Goal: Task Accomplishment & Management: Complete application form

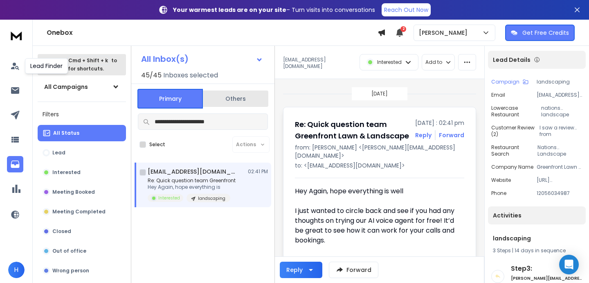
click at [12, 125] on div at bounding box center [16, 117] width 19 height 20
click at [18, 118] on icon at bounding box center [15, 115] width 10 height 10
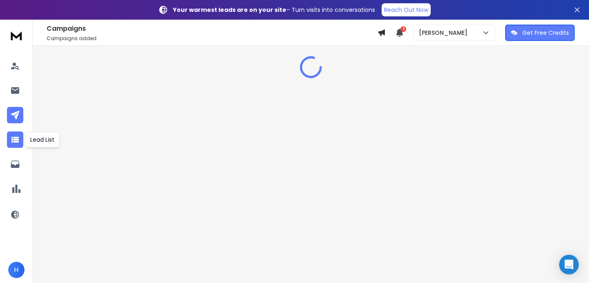
click at [20, 137] on link at bounding box center [15, 139] width 16 height 16
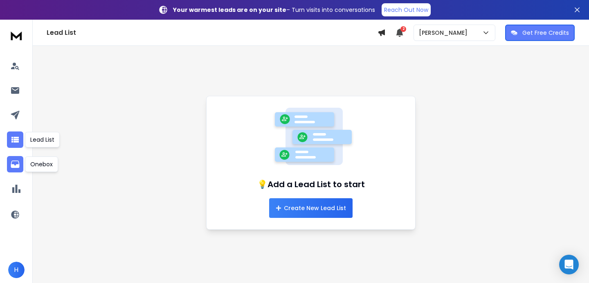
click at [20, 158] on link at bounding box center [15, 164] width 16 height 16
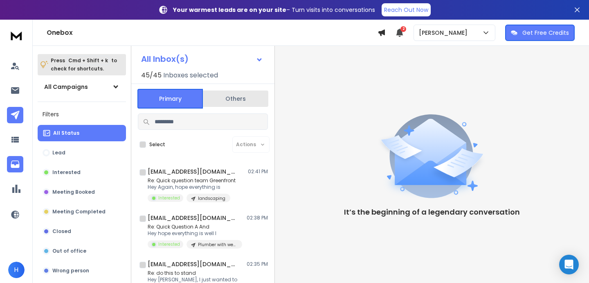
click at [17, 110] on icon at bounding box center [15, 115] width 10 height 10
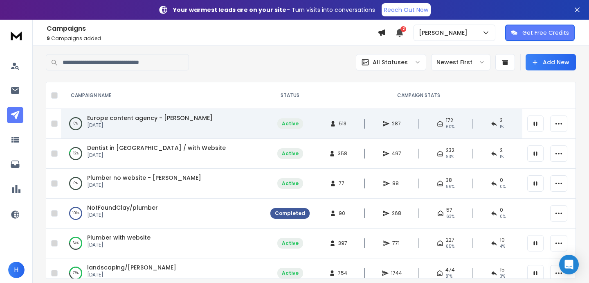
click at [229, 116] on div "0 % Europe content agency - Maria 4 days ago" at bounding box center [163, 124] width 188 height 20
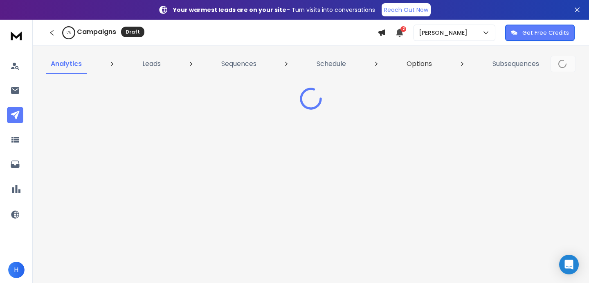
click at [405, 65] on link "Options" at bounding box center [419, 64] width 35 height 20
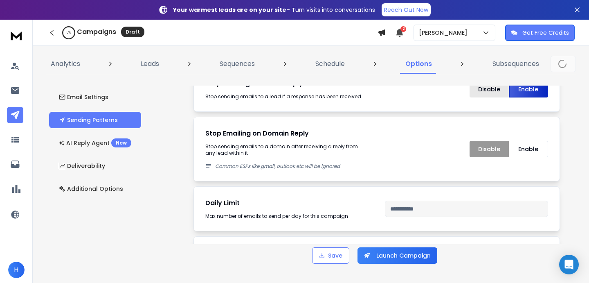
scroll to position [316, 0]
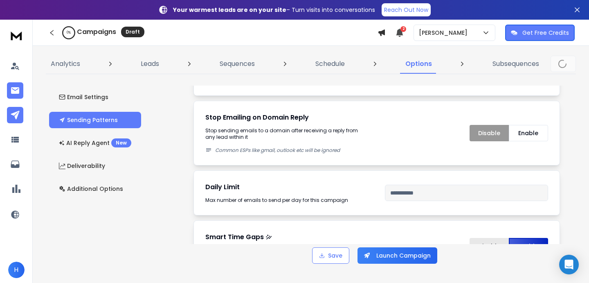
click at [19, 98] on div at bounding box center [16, 92] width 19 height 20
click at [18, 90] on icon at bounding box center [15, 90] width 8 height 7
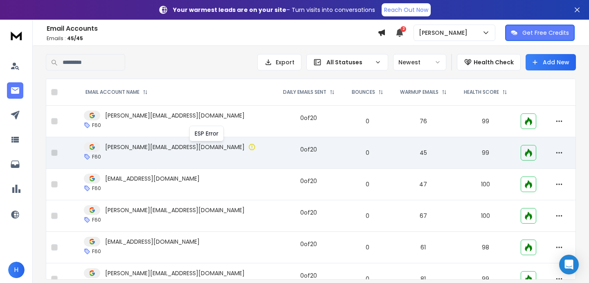
click at [248, 148] on icon at bounding box center [252, 147] width 8 height 8
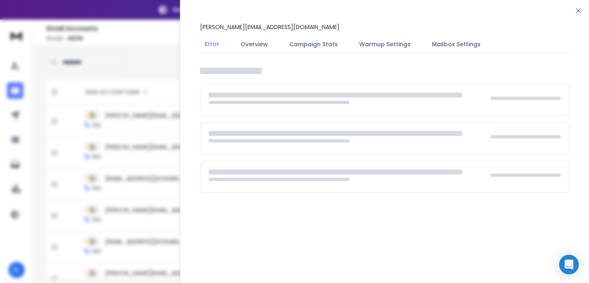
click at [575, 10] on icon "button" at bounding box center [579, 11] width 8 height 8
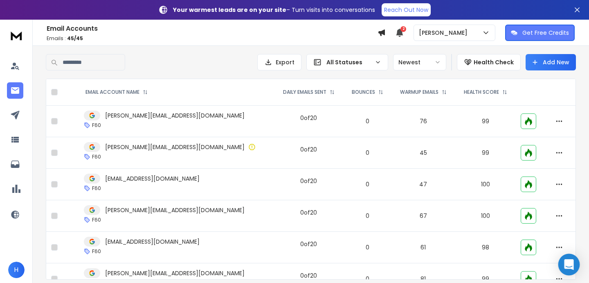
click at [571, 265] on icon "Open Intercom Messenger" at bounding box center [568, 264] width 9 height 11
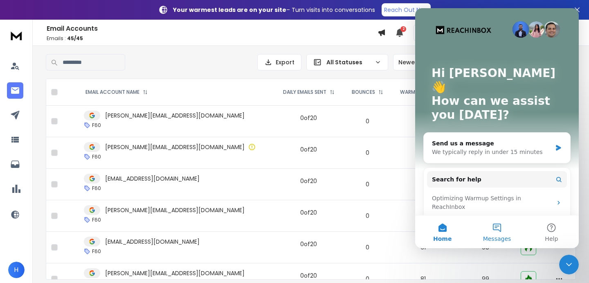
click at [504, 230] on button "Messages" at bounding box center [497, 231] width 54 height 33
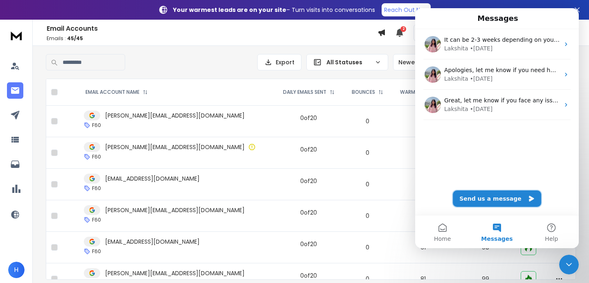
click at [505, 201] on button "Send us a message" at bounding box center [497, 198] width 88 height 16
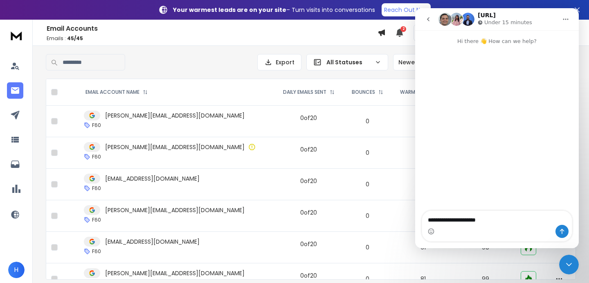
type textarea "**********"
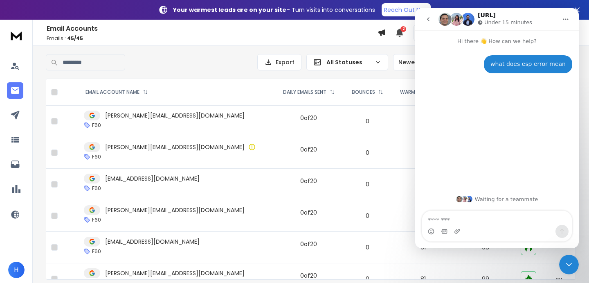
click at [566, 264] on icon "Close Intercom Messenger" at bounding box center [569, 264] width 10 height 10
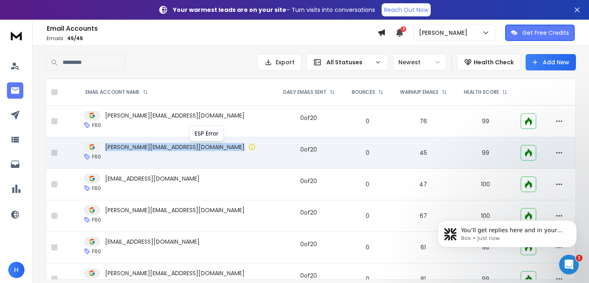
drag, startPoint x: 105, startPoint y: 146, endPoint x: 202, endPoint y: 147, distance: 97.4
click at [202, 147] on div "[PERSON_NAME][EMAIL_ADDRESS][DOMAIN_NAME]" at bounding box center [176, 147] width 185 height 10
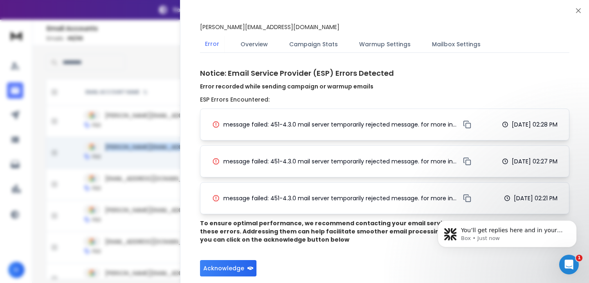
copy td "[PERSON_NAME][EMAIL_ADDRESS][DOMAIN_NAME]"
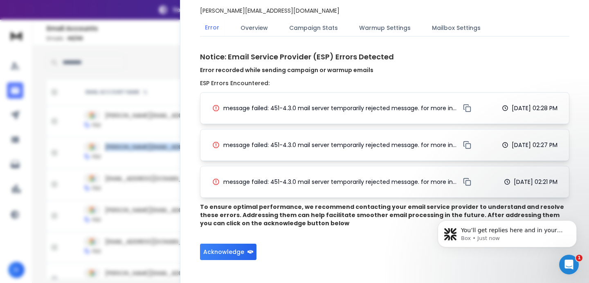
click at [239, 248] on button "Acknowledge" at bounding box center [228, 252] width 56 height 16
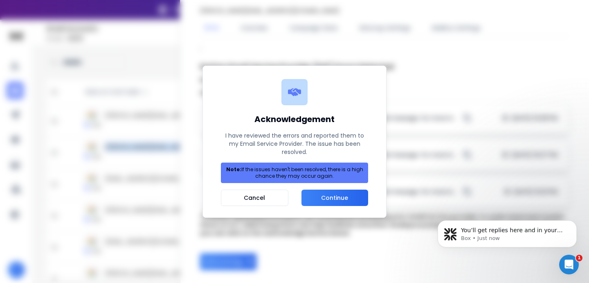
click at [327, 195] on button "Continue" at bounding box center [335, 198] width 67 height 16
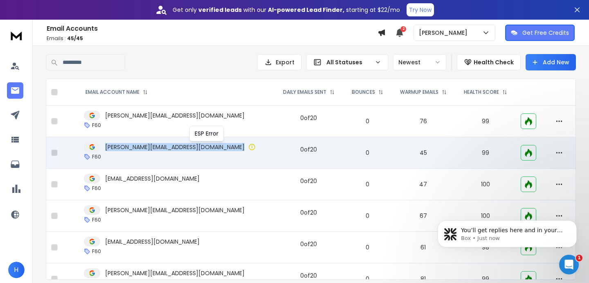
copy td "[PERSON_NAME][EMAIL_ADDRESS][DOMAIN_NAME]"
drag, startPoint x: 104, startPoint y: 144, endPoint x: 203, endPoint y: 148, distance: 98.7
click at [203, 148] on div "[PERSON_NAME][EMAIL_ADDRESS][DOMAIN_NAME]" at bounding box center [176, 147] width 185 height 10
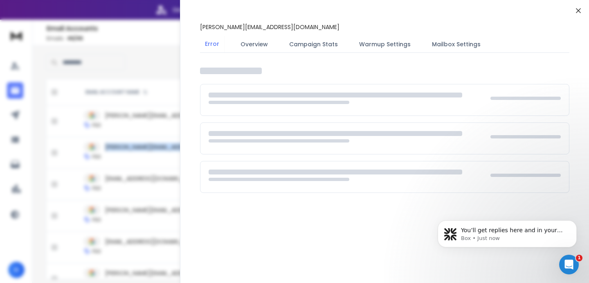
click at [575, 14] on icon "button" at bounding box center [579, 11] width 8 height 8
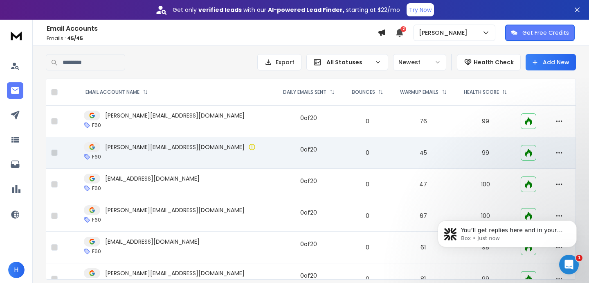
click at [223, 158] on div "F60" at bounding box center [176, 156] width 185 height 7
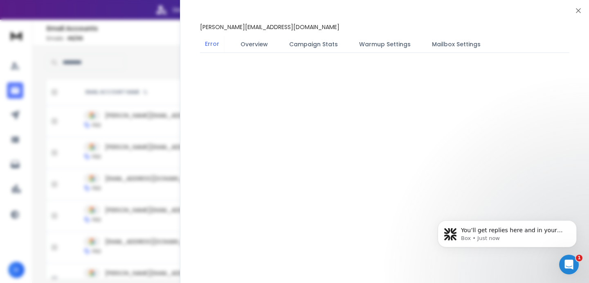
click at [576, 18] on div "hussein.a@usesocialaiming.com Error Overview Campaign Stats Warmup Settings Mai…" at bounding box center [384, 45] width 389 height 71
click at [577, 11] on icon "button" at bounding box center [579, 11] width 4 height 4
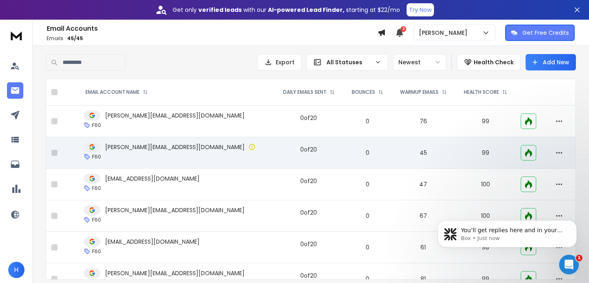
click at [58, 152] on div at bounding box center [65, 152] width 28 height 7
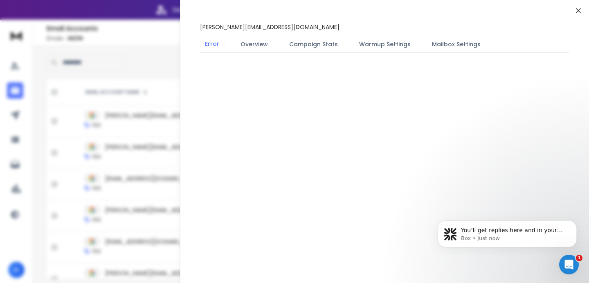
click at [578, 10] on icon "button" at bounding box center [579, 11] width 8 height 8
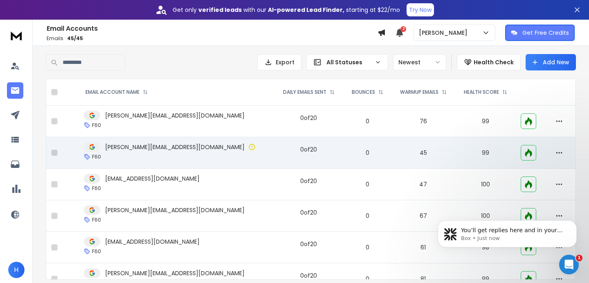
click at [54, 152] on button "button" at bounding box center [54, 152] width 7 height 7
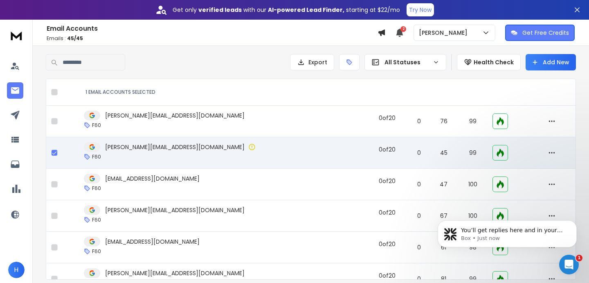
click at [542, 151] on button at bounding box center [552, 153] width 38 height 14
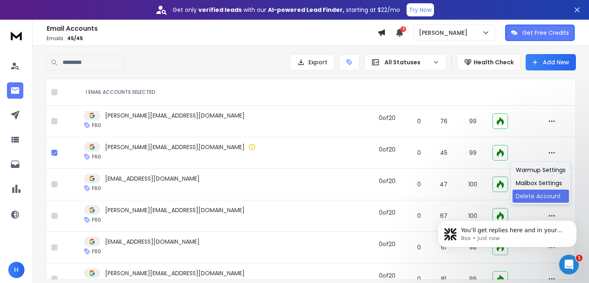
click at [542, 195] on div "Delete Account" at bounding box center [541, 196] width 56 height 13
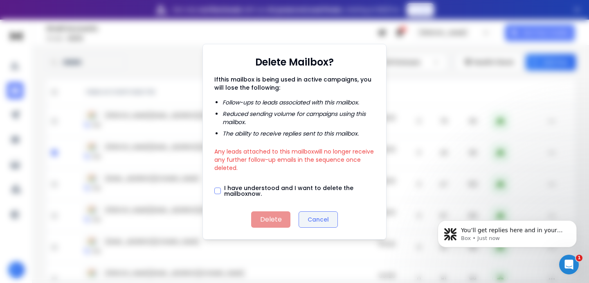
click at [228, 190] on label "I have understood and I want to delete the mailbox now." at bounding box center [299, 190] width 151 height 11
click at [221, 190] on button "I have understood and I want to delete the mailbox now." at bounding box center [217, 190] width 7 height 7
click at [273, 221] on button "Delete" at bounding box center [270, 219] width 39 height 16
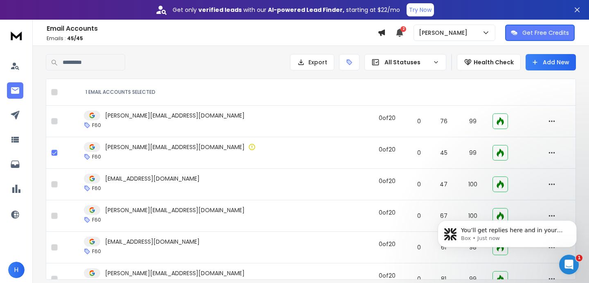
click at [554, 70] on button "Add New" at bounding box center [551, 62] width 50 height 16
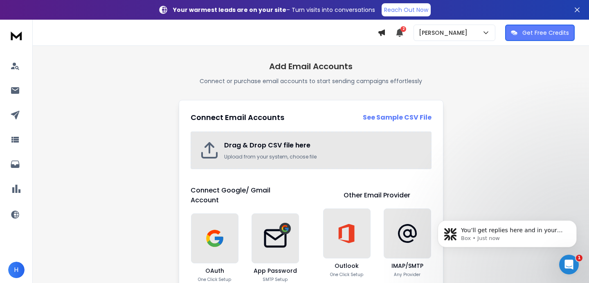
click at [310, 150] on div "Drag & Drop CSV file here Upload from your system, choose file" at bounding box center [323, 150] width 199 height 20
click at [206, 242] on div at bounding box center [214, 238] width 47 height 50
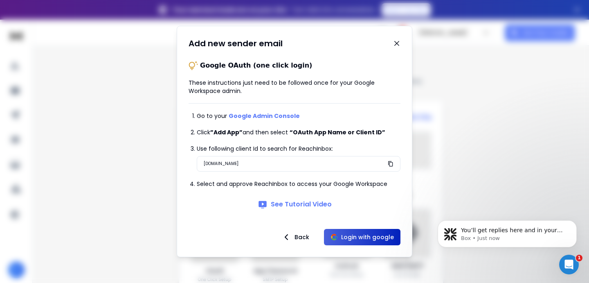
click at [370, 240] on button "Login with google" at bounding box center [362, 237] width 77 height 16
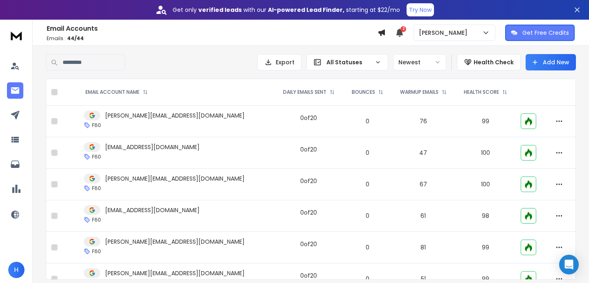
click at [546, 60] on button "Add New" at bounding box center [551, 62] width 50 height 16
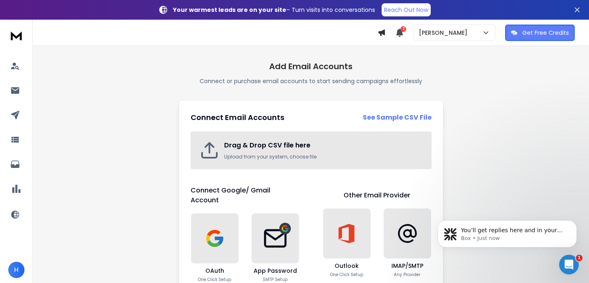
click at [205, 248] on div at bounding box center [214, 238] width 47 height 50
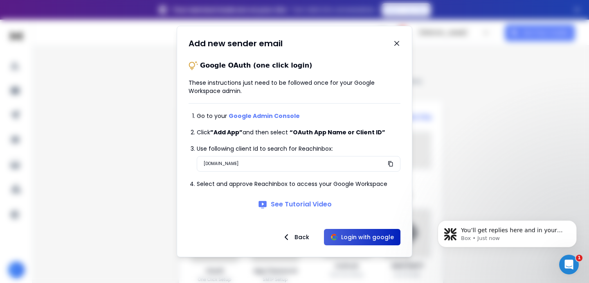
click at [363, 236] on button "Login with google" at bounding box center [362, 237] width 77 height 16
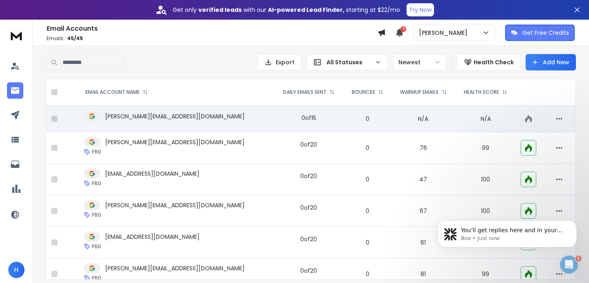
click at [521, 121] on div at bounding box center [529, 119] width 16 height 16
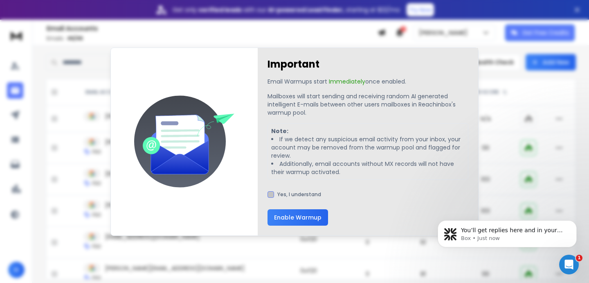
click at [298, 214] on button "Enable Warmup" at bounding box center [298, 217] width 61 height 16
click at [265, 189] on div "Important Email Warmups start Immediately once enabled. Mailboxes will start se…" at bounding box center [368, 141] width 221 height 187
click at [268, 191] on div "Yes, I understand" at bounding box center [295, 194] width 54 height 7
click at [272, 196] on button "Yes, I understand" at bounding box center [271, 194] width 7 height 7
click at [299, 230] on div "Important Email Warmups start Immediately once enabled. Mailboxes will start se…" at bounding box center [368, 141] width 221 height 187
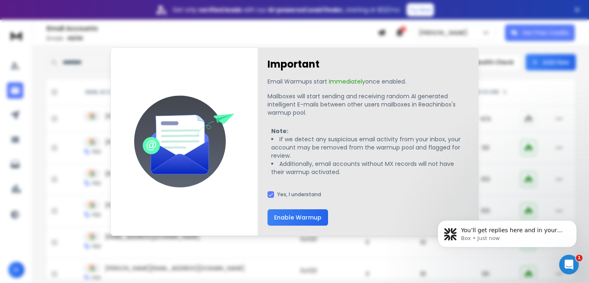
click at [293, 223] on button "Enable Warmup" at bounding box center [298, 217] width 61 height 16
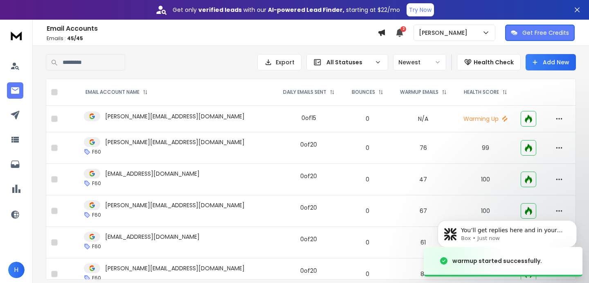
click at [290, 221] on tr "hussein@usesocialaiming.com F60 0 of 20 0 67 100" at bounding box center [311, 211] width 530 height 32
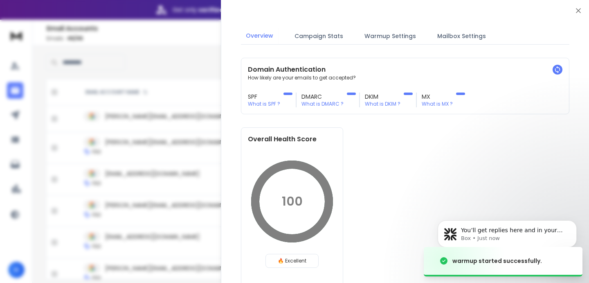
click at [145, 125] on div at bounding box center [294, 141] width 589 height 283
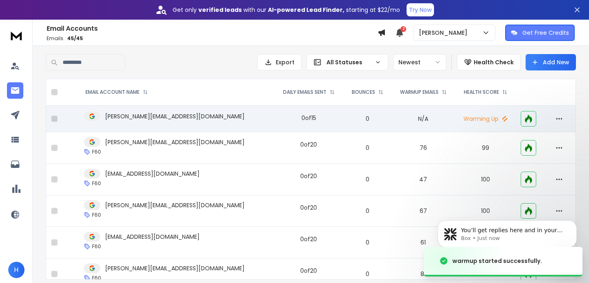
click at [59, 118] on div at bounding box center [65, 118] width 28 height 7
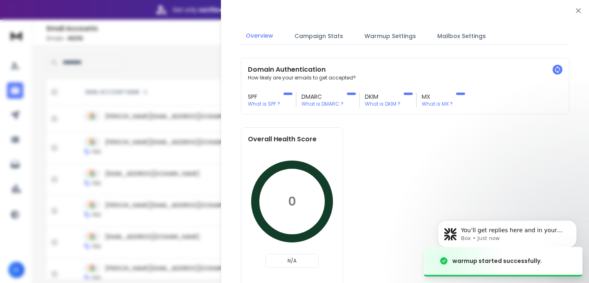
click at [59, 118] on div at bounding box center [294, 141] width 589 height 283
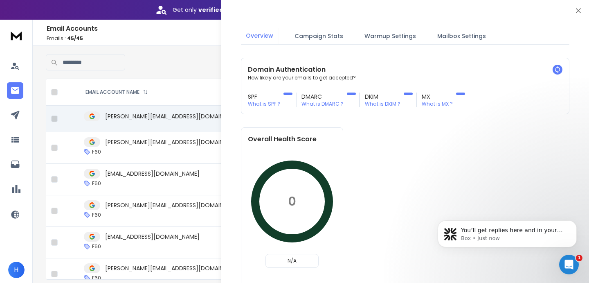
click at [57, 118] on button "button" at bounding box center [54, 118] width 7 height 7
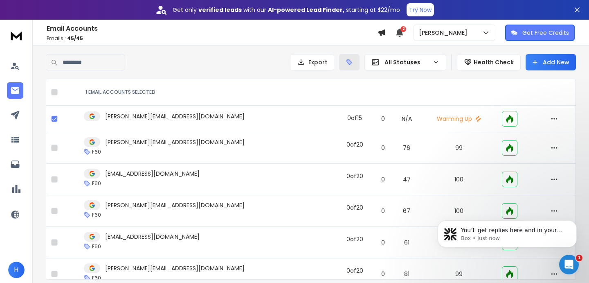
click at [350, 59] on icon at bounding box center [349, 62] width 7 height 7
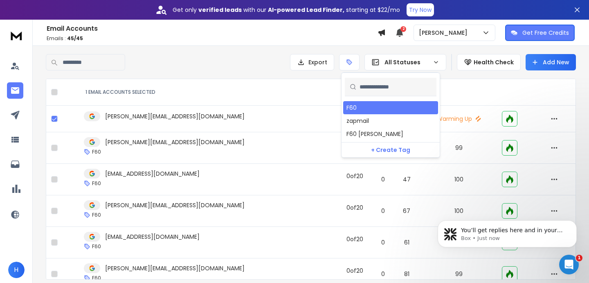
click at [364, 107] on div "F60" at bounding box center [391, 108] width 88 height 8
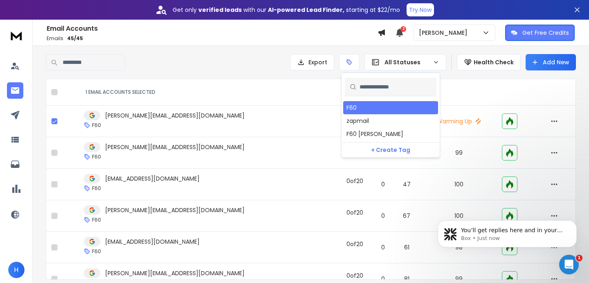
click at [270, 75] on div "Export All Statuses Health Check Add New 1 EMAIL ACCOUNTS SELECTED hussein.a@us…" at bounding box center [311, 167] width 530 height 226
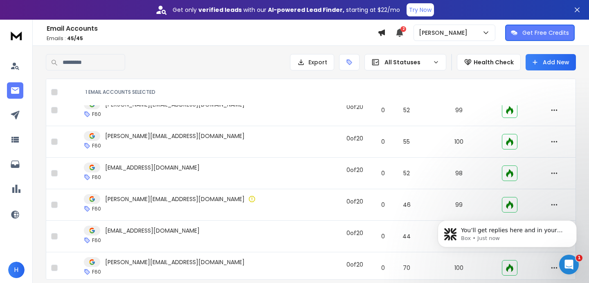
scroll to position [523, 0]
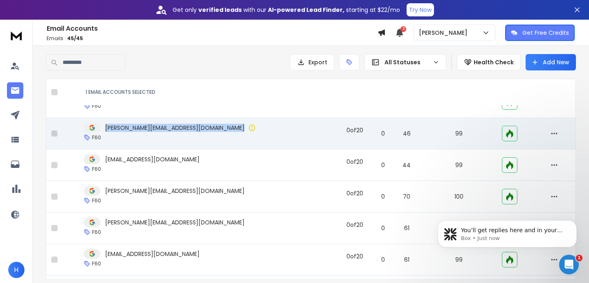
copy td "[PERSON_NAME][EMAIL_ADDRESS][DOMAIN_NAME]"
drag, startPoint x: 106, startPoint y: 128, endPoint x: 207, endPoint y: 131, distance: 101.1
click at [207, 131] on div "[PERSON_NAME][EMAIL_ADDRESS][DOMAIN_NAME]" at bounding box center [207, 128] width 247 height 10
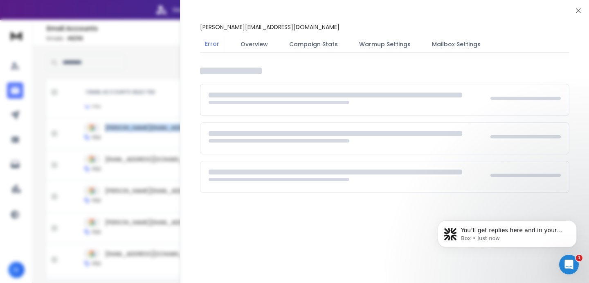
click at [165, 53] on div at bounding box center [294, 141] width 589 height 283
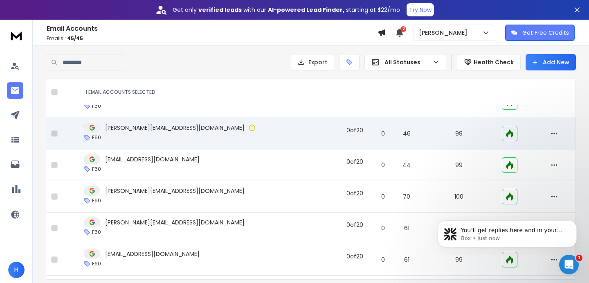
click at [559, 132] on button at bounding box center [554, 133] width 33 height 14
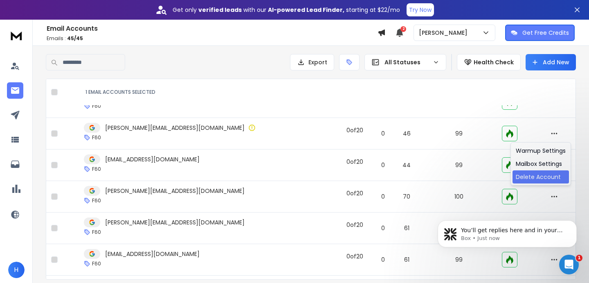
click at [529, 177] on div "Delete Account" at bounding box center [541, 176] width 56 height 13
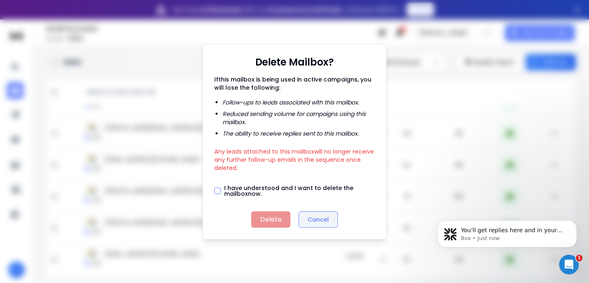
click at [228, 189] on label "I have understood and I want to delete the mailbox now." at bounding box center [299, 190] width 151 height 11
click at [221, 189] on button "I have understood and I want to delete the mailbox now." at bounding box center [217, 190] width 7 height 7
click at [267, 219] on button "Delete" at bounding box center [270, 219] width 39 height 16
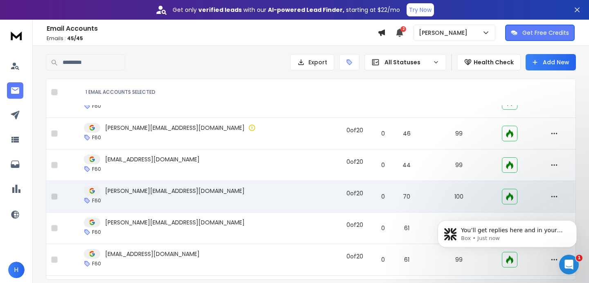
scroll to position [488, 0]
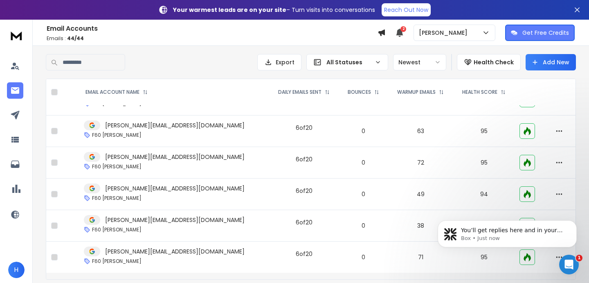
scroll to position [14, 0]
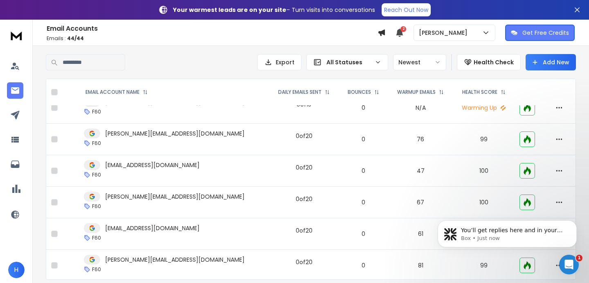
click at [550, 70] on button "Add New" at bounding box center [551, 62] width 50 height 16
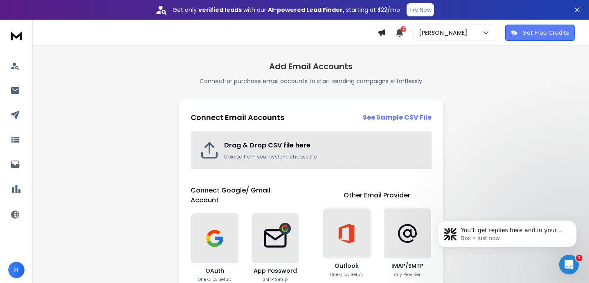
click at [229, 238] on div at bounding box center [214, 238] width 47 height 50
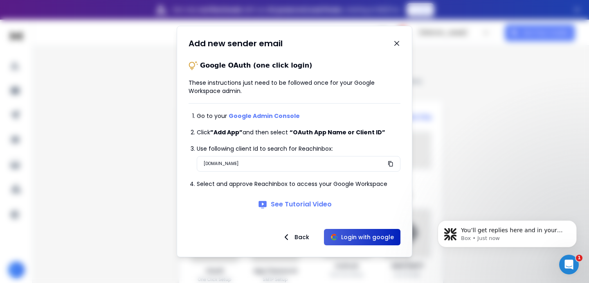
click at [358, 239] on button "Login with google" at bounding box center [362, 237] width 77 height 16
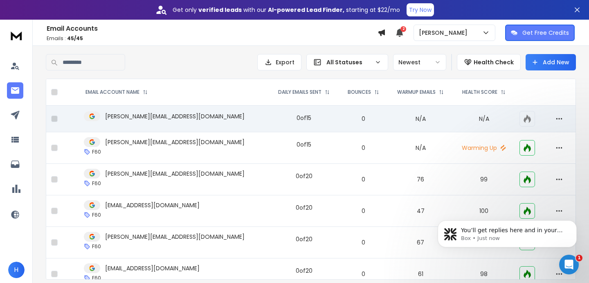
click at [520, 115] on div at bounding box center [528, 119] width 16 height 16
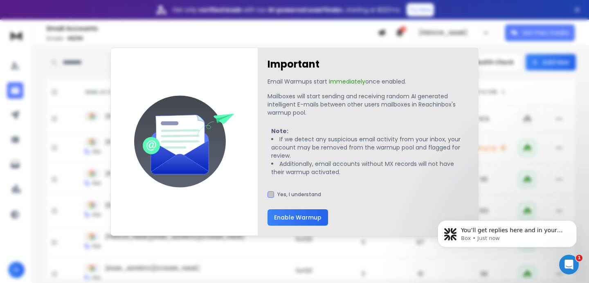
click at [269, 192] on button "Yes, I understand" at bounding box center [271, 194] width 7 height 7
click at [291, 219] on button "Enable Warmup" at bounding box center [298, 217] width 61 height 16
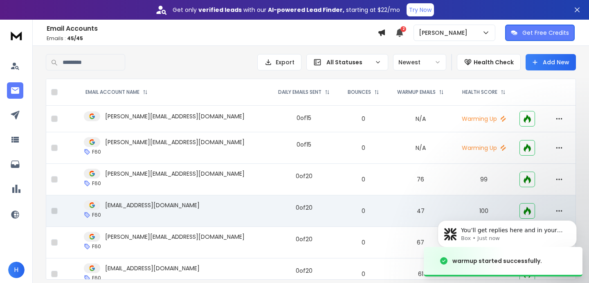
click at [291, 214] on td "0 of 20" at bounding box center [304, 205] width 70 height 21
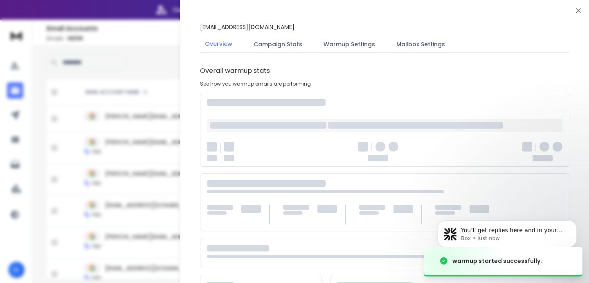
click at [159, 58] on div at bounding box center [294, 141] width 589 height 283
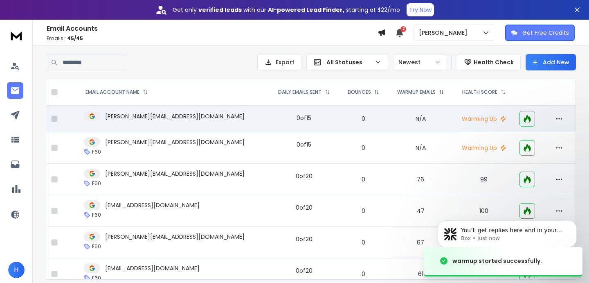
click at [54, 121] on button "button" at bounding box center [54, 118] width 7 height 7
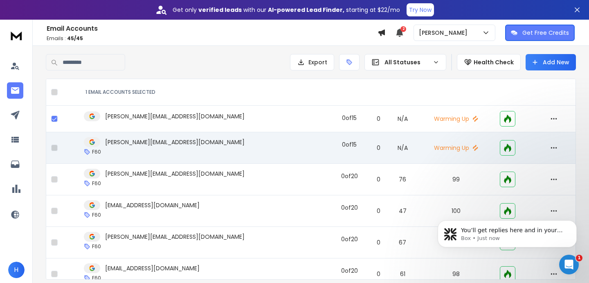
drag, startPoint x: 54, startPoint y: 147, endPoint x: 63, endPoint y: 140, distance: 10.7
click at [54, 147] on button "button" at bounding box center [54, 147] width 7 height 7
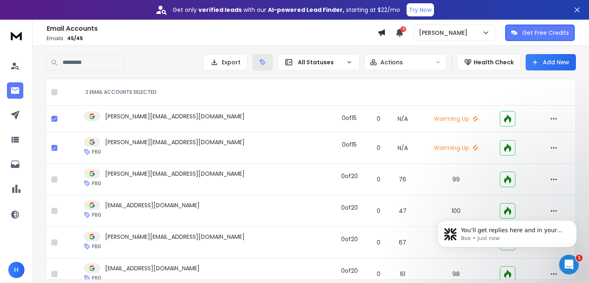
click at [268, 67] on button at bounding box center [263, 62] width 20 height 16
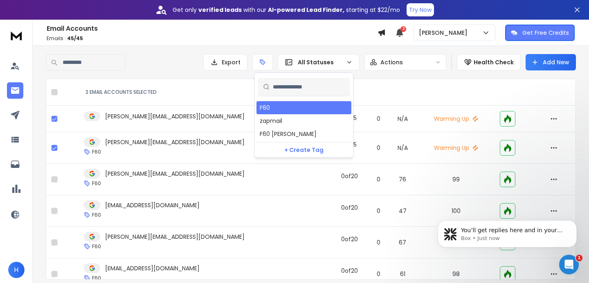
click at [277, 107] on div "F60" at bounding box center [304, 108] width 88 height 8
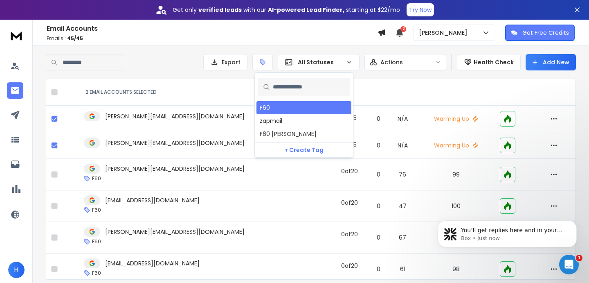
click at [313, 104] on div "F60" at bounding box center [304, 108] width 88 height 8
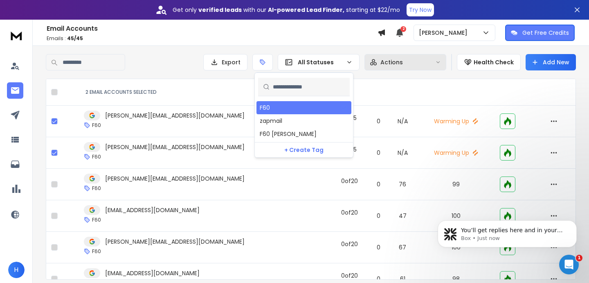
click at [392, 64] on p "Actions" at bounding box center [392, 62] width 23 height 8
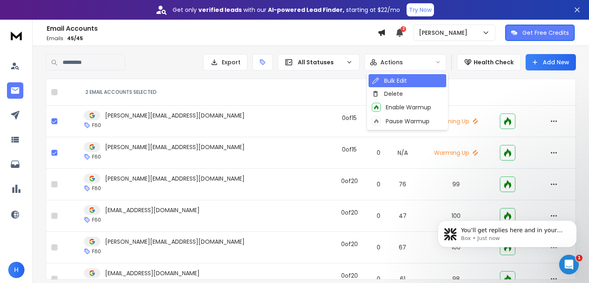
click at [418, 77] on div "Bulk Edit" at bounding box center [408, 80] width 78 height 13
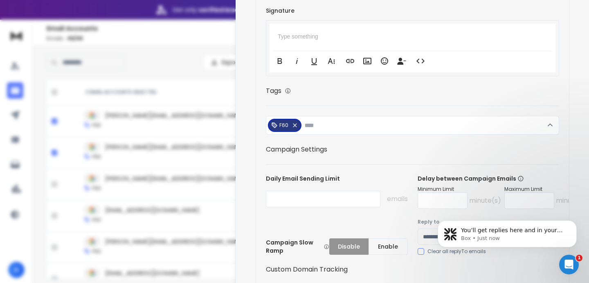
scroll to position [201, 0]
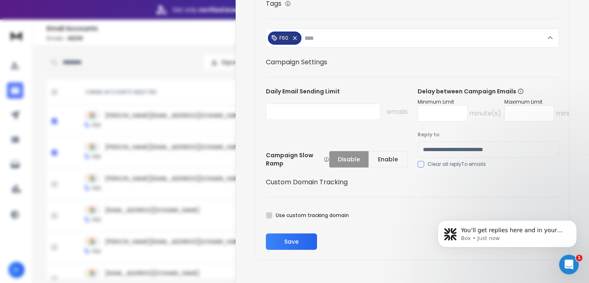
click at [345, 112] on input "number" at bounding box center [323, 112] width 115 height 16
type input "**"
click at [309, 243] on button "Save" at bounding box center [291, 241] width 51 height 16
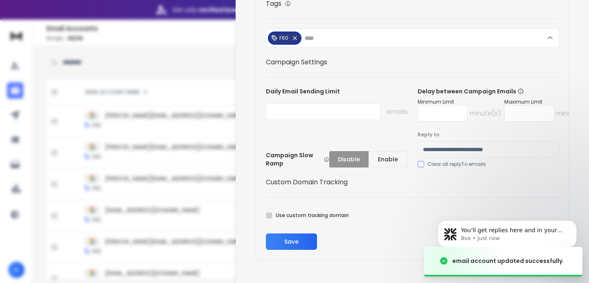
click at [272, 219] on body "Get only verified leads with our AI-powered Lead Finder, starting at $22/mo Try…" at bounding box center [294, 141] width 589 height 283
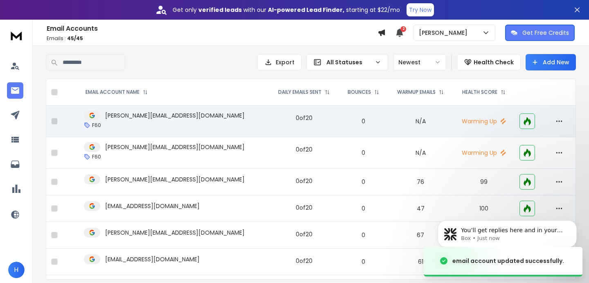
click at [187, 123] on div "F60" at bounding box center [174, 125] width 180 height 7
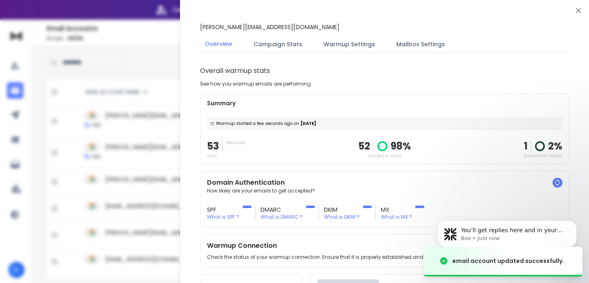
click at [163, 88] on div at bounding box center [294, 141] width 589 height 283
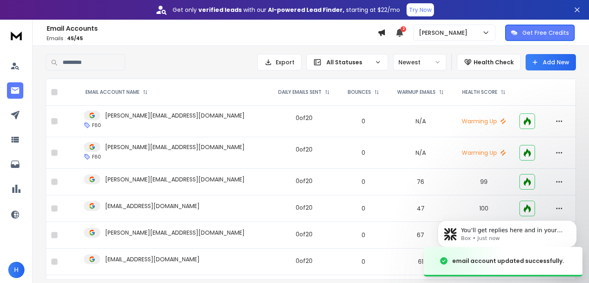
click at [162, 69] on div at bounding box center [149, 62] width 207 height 16
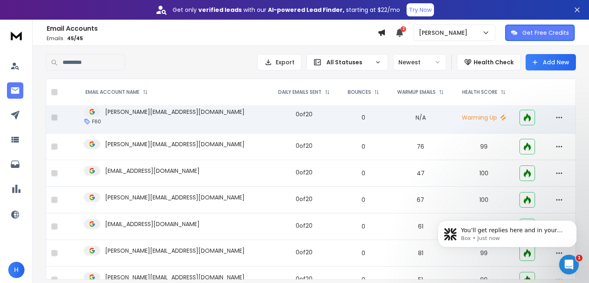
scroll to position [7, 0]
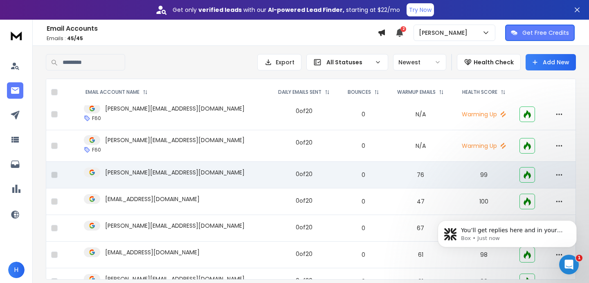
click at [55, 174] on button "button" at bounding box center [54, 174] width 7 height 7
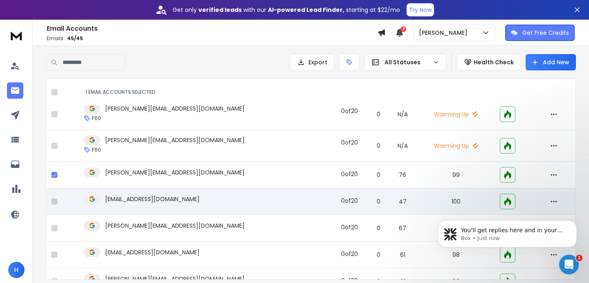
click at [55, 199] on button "button" at bounding box center [54, 201] width 7 height 7
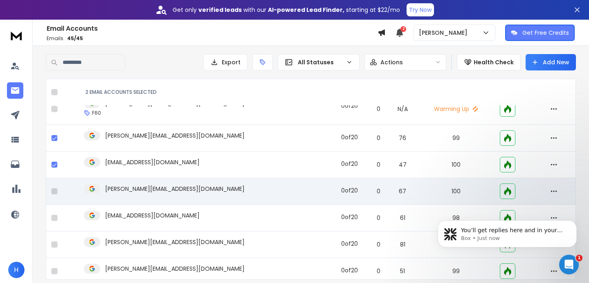
click at [56, 192] on button "button" at bounding box center [54, 191] width 7 height 7
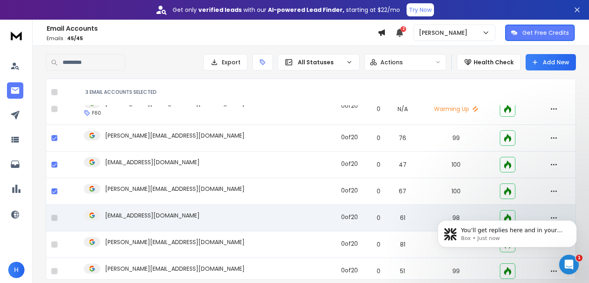
click at [56, 219] on button "button" at bounding box center [54, 217] width 7 height 7
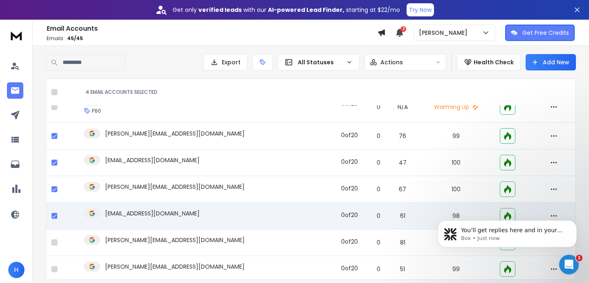
scroll to position [96, 0]
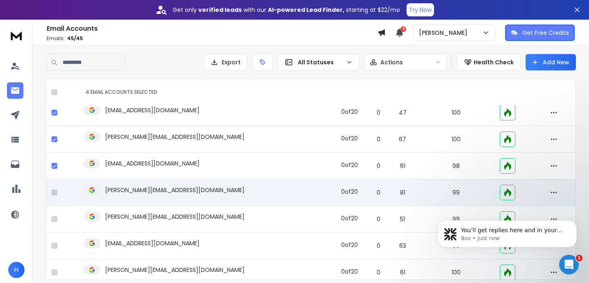
click at [56, 192] on button "button" at bounding box center [54, 192] width 7 height 7
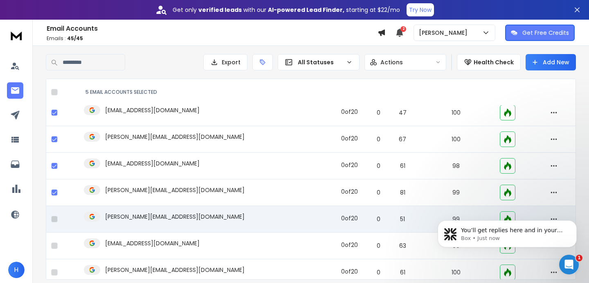
click at [54, 222] on td at bounding box center [62, 219] width 33 height 27
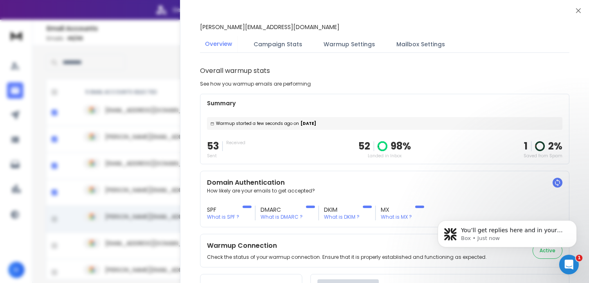
click at [54, 222] on div at bounding box center [294, 141] width 589 height 283
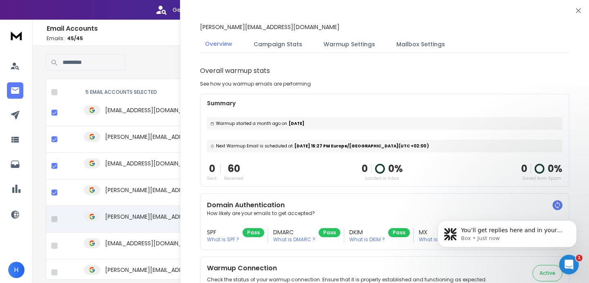
click at [54, 219] on button "button" at bounding box center [54, 219] width 7 height 7
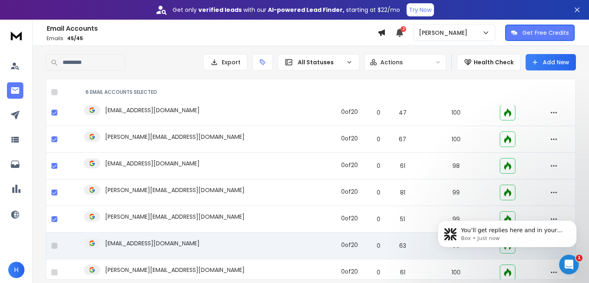
click at [54, 245] on button "button" at bounding box center [54, 245] width 7 height 7
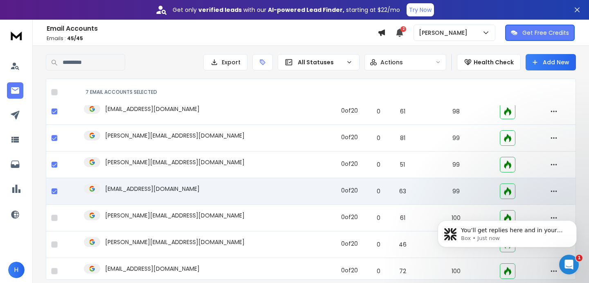
scroll to position [159, 0]
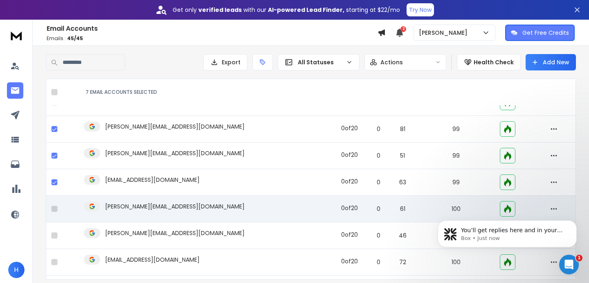
click at [56, 208] on button "button" at bounding box center [54, 208] width 7 height 7
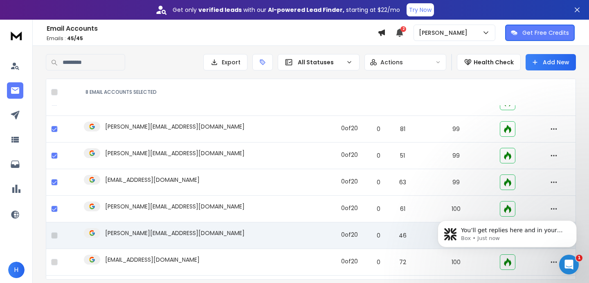
click at [56, 234] on button "button" at bounding box center [54, 235] width 7 height 7
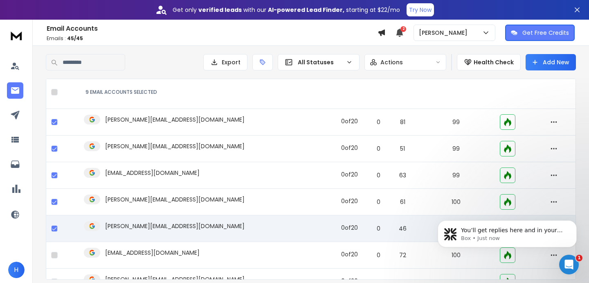
scroll to position [198, 0]
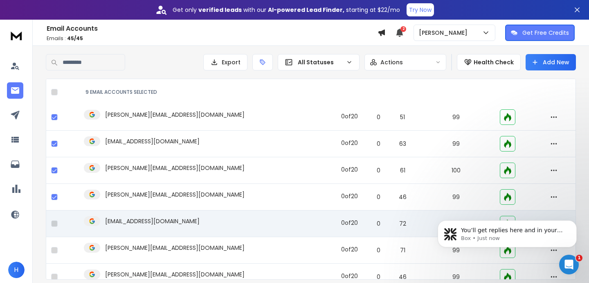
click at [54, 225] on button "button" at bounding box center [54, 223] width 7 height 7
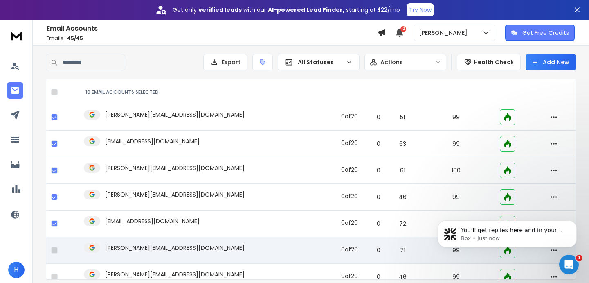
click at [54, 251] on button "button" at bounding box center [54, 250] width 7 height 7
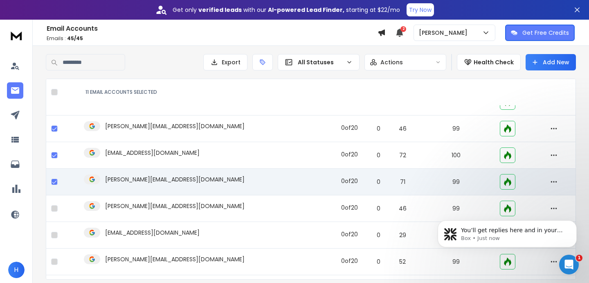
scroll to position [270, 0]
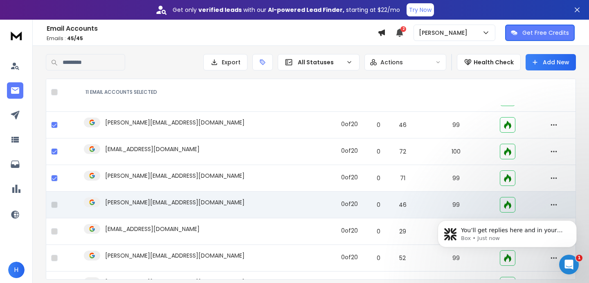
click at [56, 205] on button "button" at bounding box center [54, 204] width 7 height 7
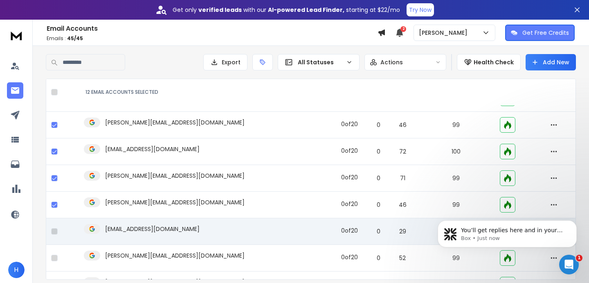
click at [56, 231] on button "button" at bounding box center [54, 231] width 7 height 7
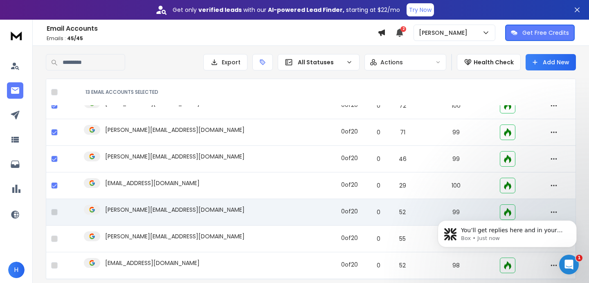
click at [56, 209] on button "button" at bounding box center [54, 212] width 7 height 7
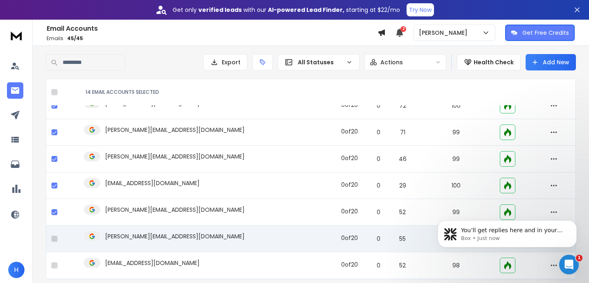
click at [53, 238] on button "button" at bounding box center [54, 238] width 7 height 7
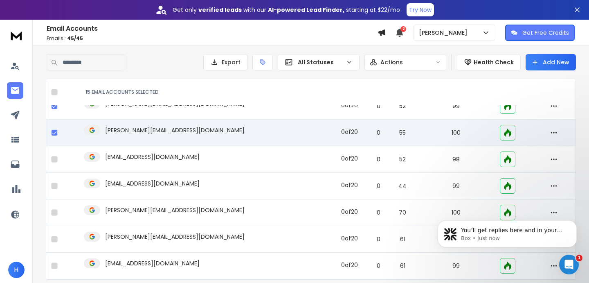
scroll to position [422, 0]
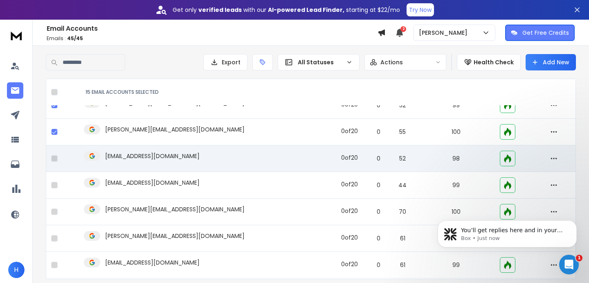
click at [56, 157] on button "button" at bounding box center [54, 158] width 7 height 7
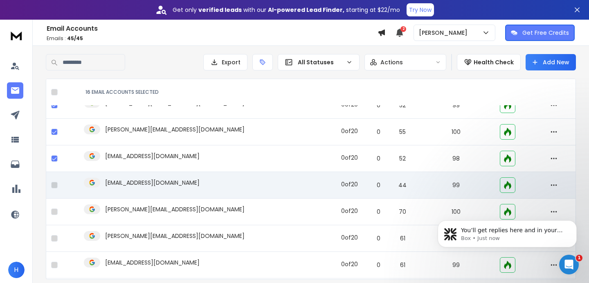
click at [57, 185] on button "button" at bounding box center [54, 185] width 7 height 7
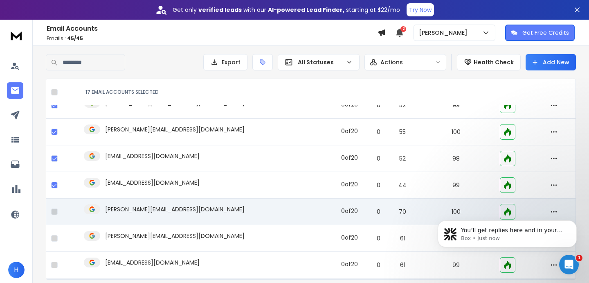
click at [56, 213] on button "button" at bounding box center [54, 211] width 7 height 7
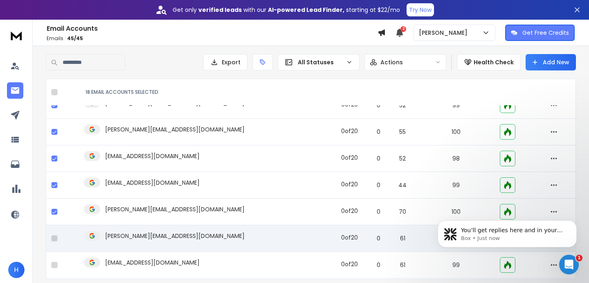
click at [54, 237] on button "button" at bounding box center [54, 238] width 7 height 7
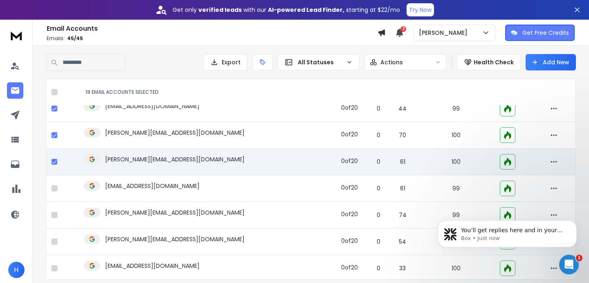
scroll to position [499, 0]
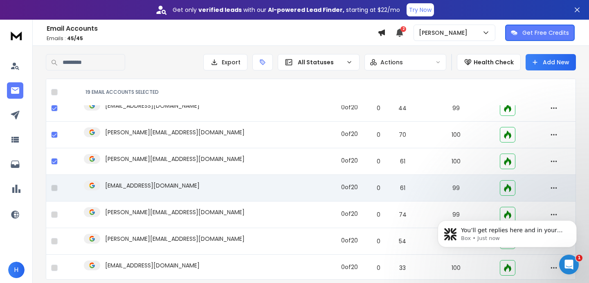
click at [57, 185] on div at bounding box center [65, 188] width 28 height 7
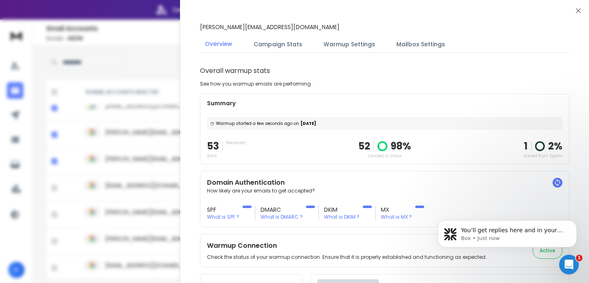
click at [57, 186] on div at bounding box center [294, 141] width 589 height 283
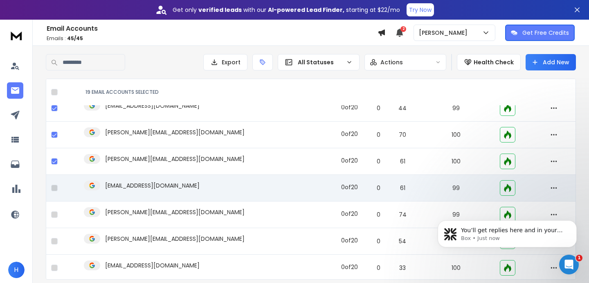
click at [55, 190] on button "button" at bounding box center [54, 188] width 7 height 7
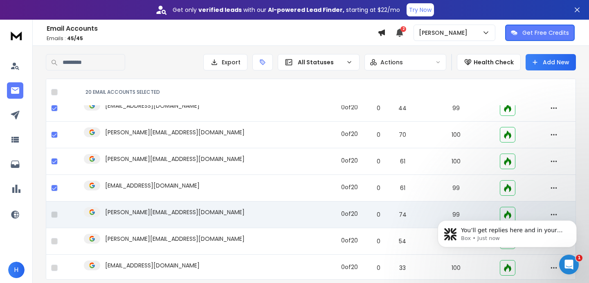
click at [55, 214] on button "button" at bounding box center [54, 214] width 7 height 7
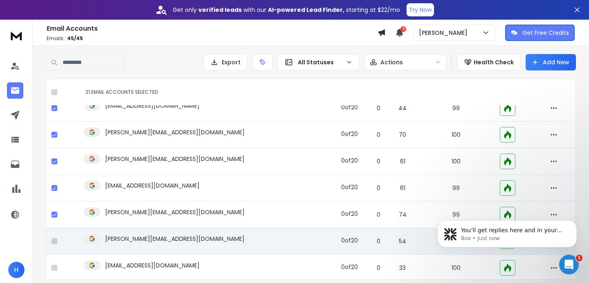
click at [54, 241] on button "button" at bounding box center [54, 241] width 7 height 7
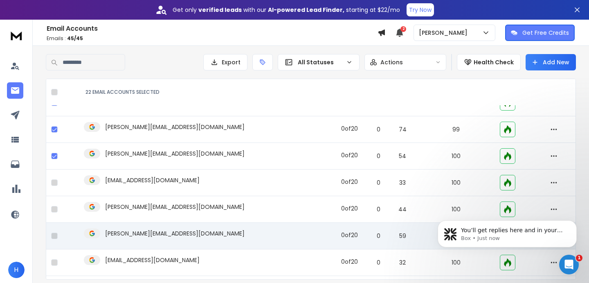
scroll to position [596, 0]
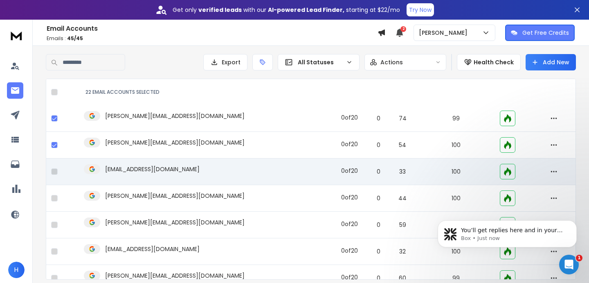
click at [56, 170] on button "button" at bounding box center [54, 171] width 7 height 7
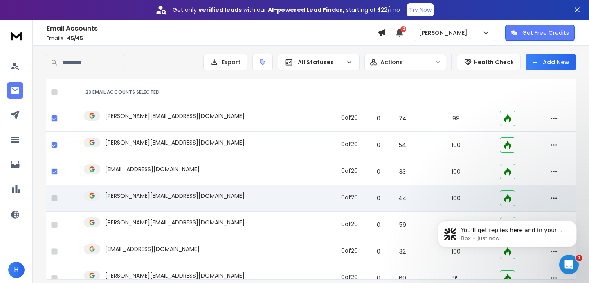
click at [55, 197] on button "button" at bounding box center [54, 198] width 7 height 7
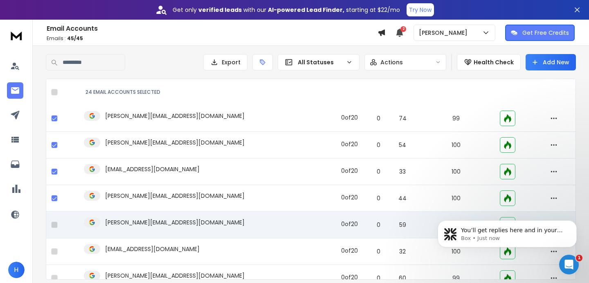
click at [54, 225] on button "button" at bounding box center [54, 224] width 7 height 7
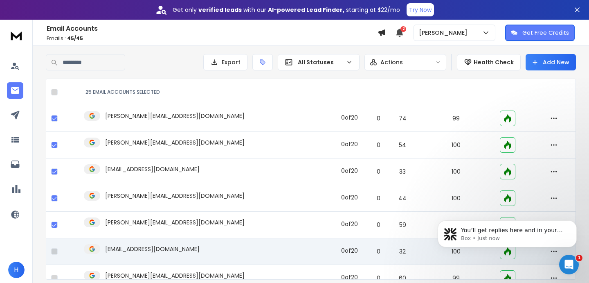
click at [55, 253] on button "button" at bounding box center [54, 251] width 7 height 7
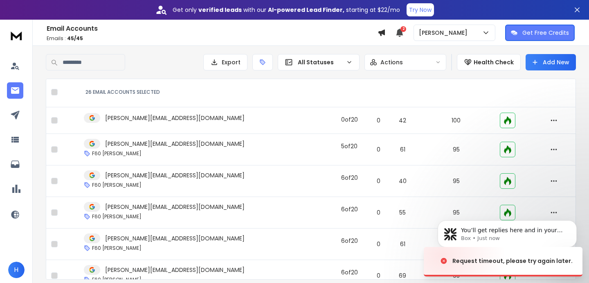
scroll to position [726, 0]
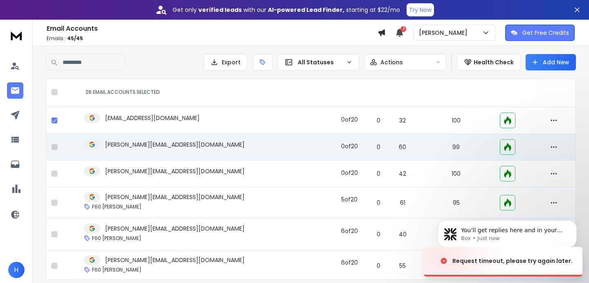
click at [54, 148] on button "button" at bounding box center [54, 147] width 7 height 7
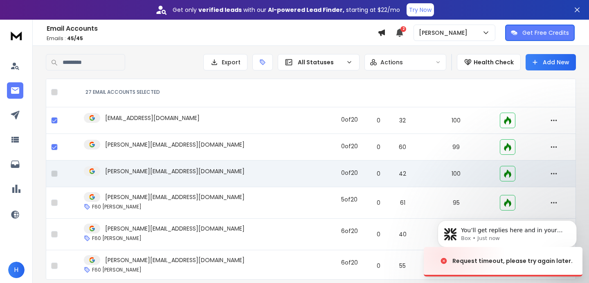
click at [54, 172] on button "button" at bounding box center [54, 173] width 7 height 7
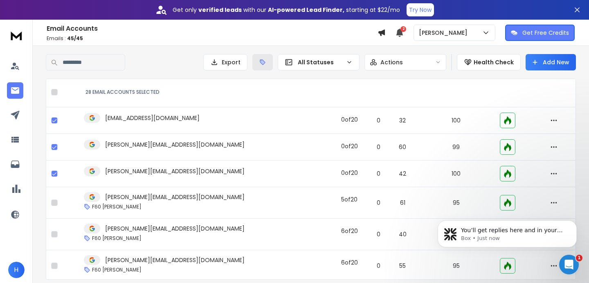
click at [273, 65] on button at bounding box center [263, 62] width 20 height 16
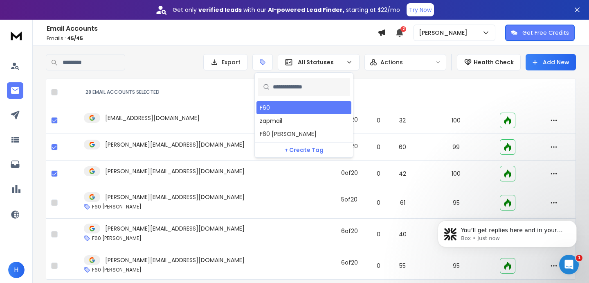
click at [270, 104] on div "F60" at bounding box center [304, 108] width 88 height 8
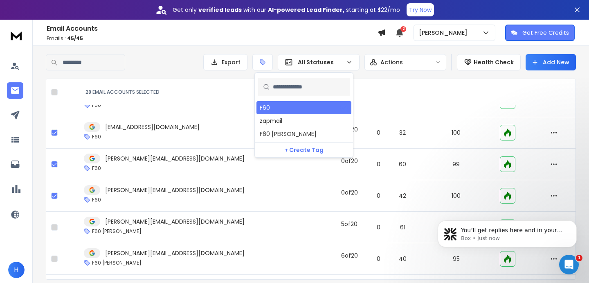
click at [189, 71] on div "Export All Statuses Actions Health Check Add New 28 EMAIL ACCOUNTS SELECTED hus…" at bounding box center [311, 167] width 530 height 226
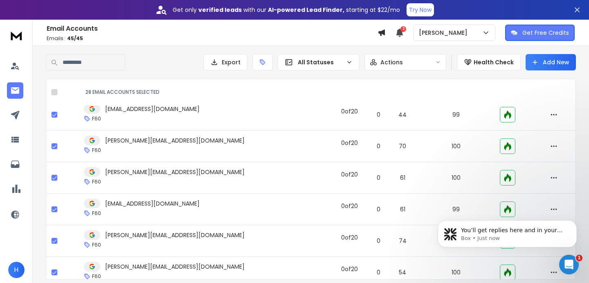
scroll to position [0, 0]
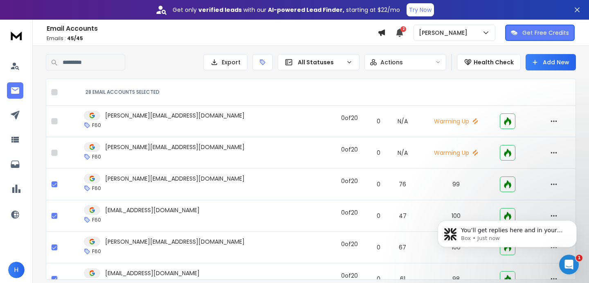
click at [179, 62] on div at bounding box center [122, 62] width 153 height 16
click at [182, 101] on th "28 EMAIL ACCOUNTS SELECTED" at bounding box center [204, 92] width 251 height 27
click at [57, 92] on button "Select this Page" at bounding box center [54, 92] width 7 height 7
click at [56, 92] on button "Select this Page" at bounding box center [54, 92] width 7 height 7
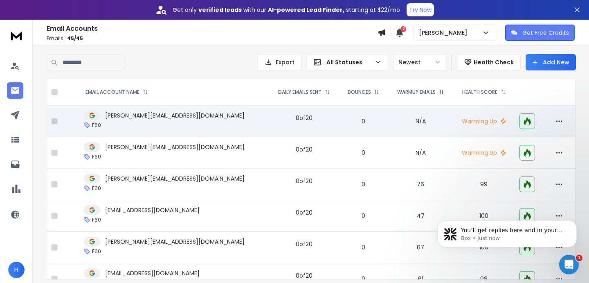
click at [127, 114] on p "hussein.a@meetsocialaiming.com" at bounding box center [175, 115] width 140 height 8
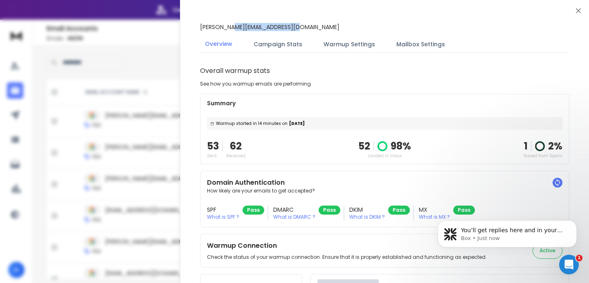
drag, startPoint x: 239, startPoint y: 26, endPoint x: 329, endPoint y: 25, distance: 89.6
click at [329, 25] on div "hussein.a@meetsocialaiming.com" at bounding box center [385, 27] width 370 height 8
copy p "meetsocialaiming.com"
click at [406, 45] on button "Mailbox Settings" at bounding box center [421, 44] width 59 height 18
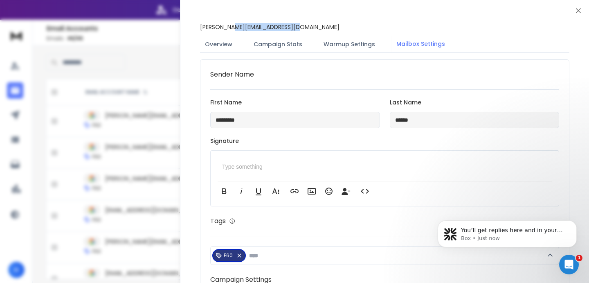
scroll to position [208, 0]
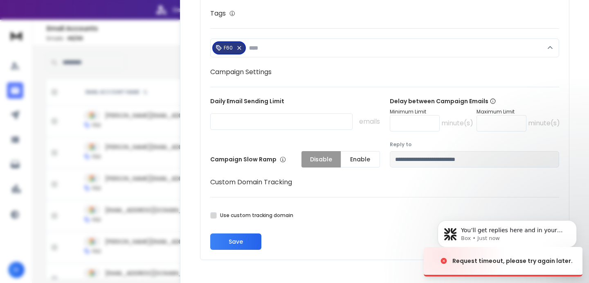
click at [217, 213] on div "Use custom tracking domain" at bounding box center [251, 215] width 83 height 7
click at [216, 214] on button "Reply to" at bounding box center [213, 215] width 7 height 7
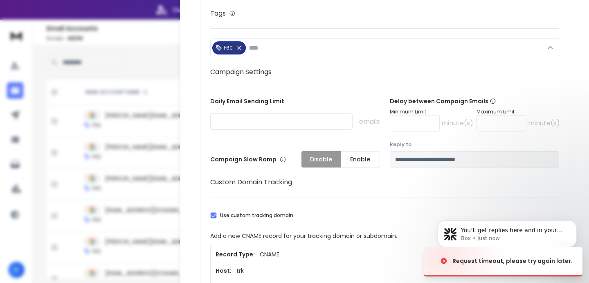
click at [215, 216] on button "Reply to" at bounding box center [213, 215] width 7 height 7
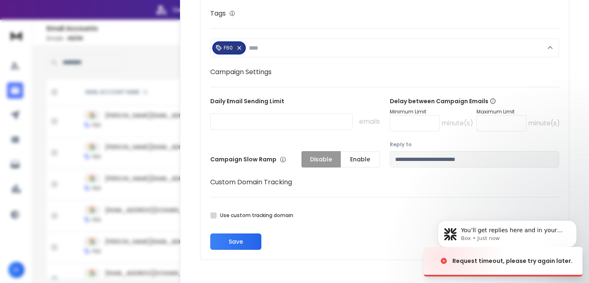
click at [214, 212] on button "Reply to" at bounding box center [213, 215] width 7 height 7
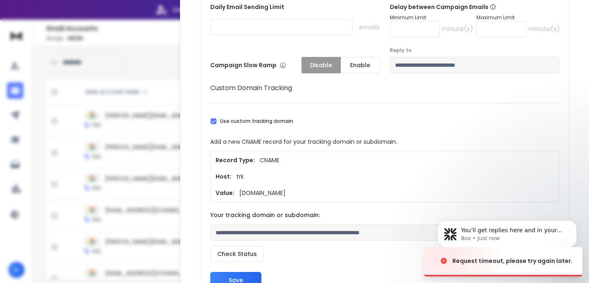
scroll to position [305, 0]
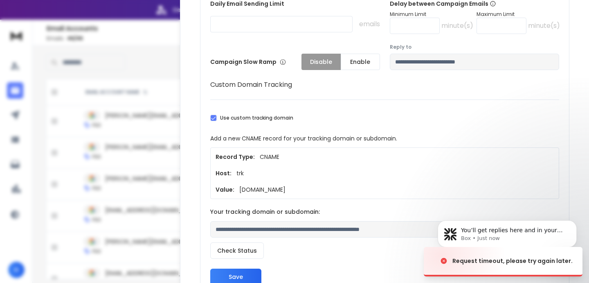
click at [279, 231] on input at bounding box center [384, 229] width 349 height 16
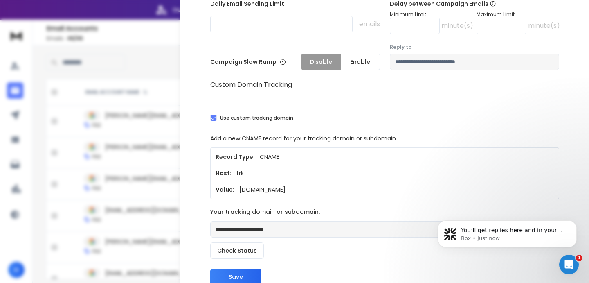
drag, startPoint x: 226, startPoint y: 229, endPoint x: 359, endPoint y: 229, distance: 133.0
click at [359, 229] on input "**********" at bounding box center [384, 229] width 349 height 16
paste input "*"
type input "**********"
click at [235, 255] on button "Check Status" at bounding box center [237, 250] width 54 height 16
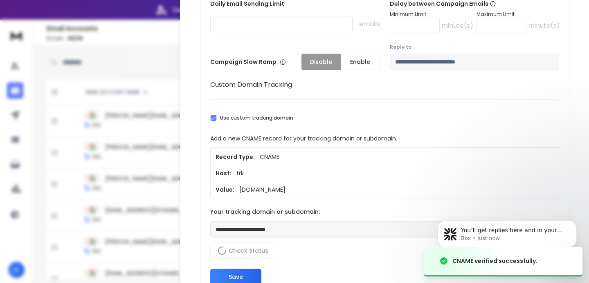
scroll to position [340, 0]
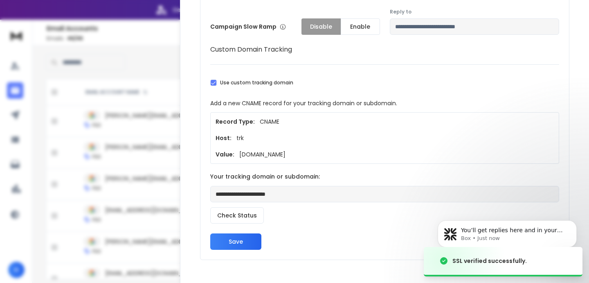
click at [250, 242] on button "Save" at bounding box center [235, 241] width 51 height 16
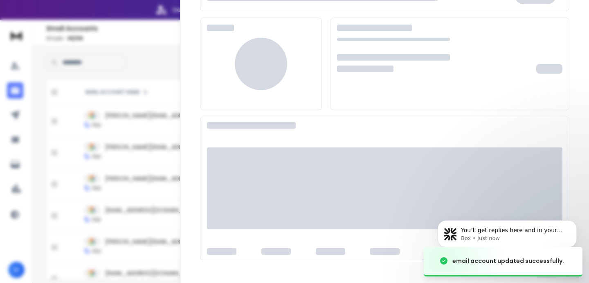
scroll to position [213, 0]
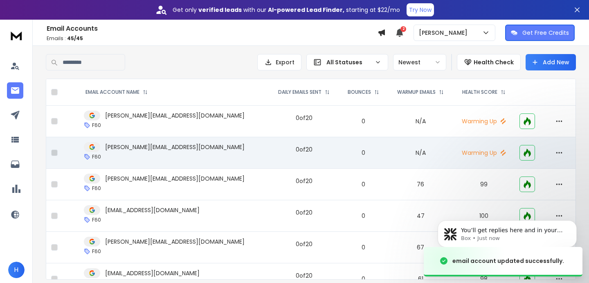
click at [219, 150] on div "hussein.a@usesocialaiming.com" at bounding box center [174, 147] width 180 height 10
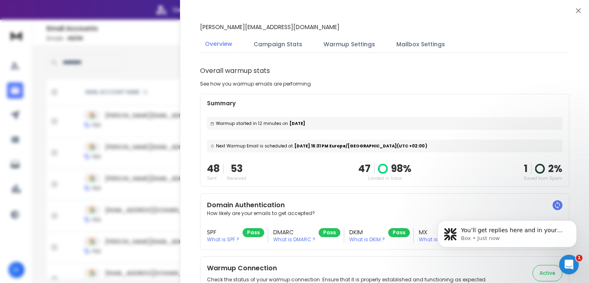
click at [333, 41] on button "Warmup Settings" at bounding box center [349, 44] width 61 height 18
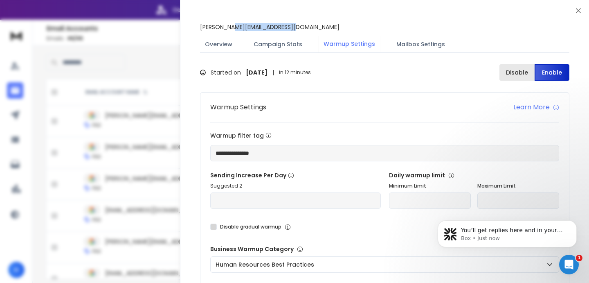
drag, startPoint x: 233, startPoint y: 29, endPoint x: 308, endPoint y: 29, distance: 74.5
click at [308, 29] on div "hussein.a@usesocialaiming.com" at bounding box center [385, 27] width 370 height 8
copy p "usesocialaiming.com"
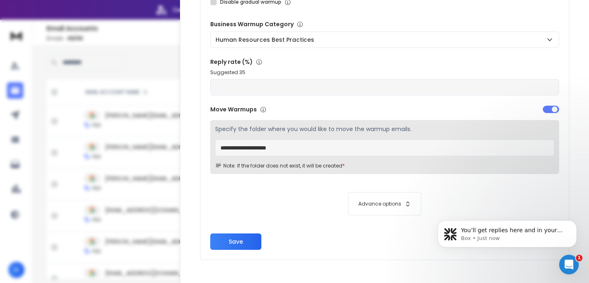
scroll to position [0, 0]
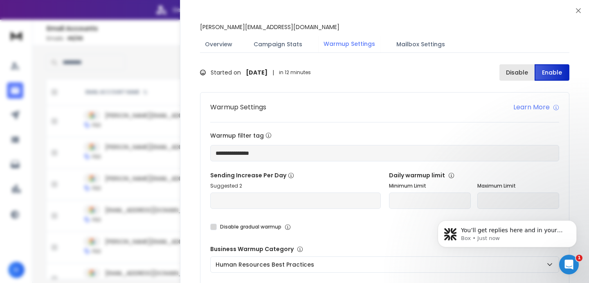
click at [269, 55] on div "**********" at bounding box center [385, 260] width 370 height 449
click at [402, 45] on button "Mailbox Settings" at bounding box center [421, 44] width 59 height 18
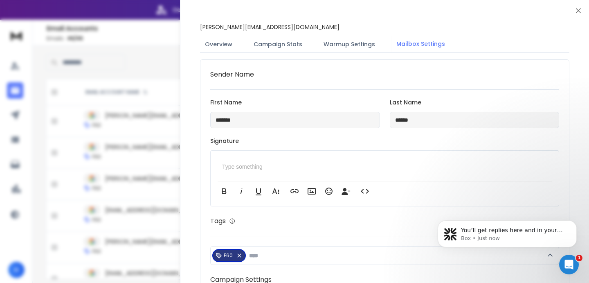
scroll to position [208, 0]
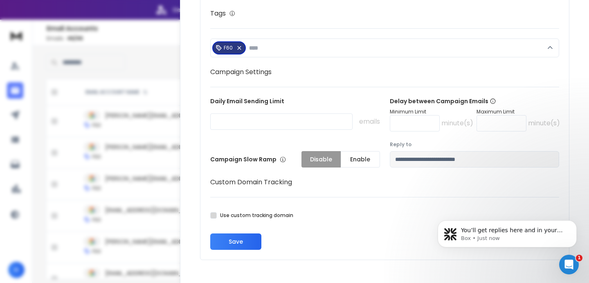
click at [215, 217] on button "Reply to" at bounding box center [213, 215] width 7 height 7
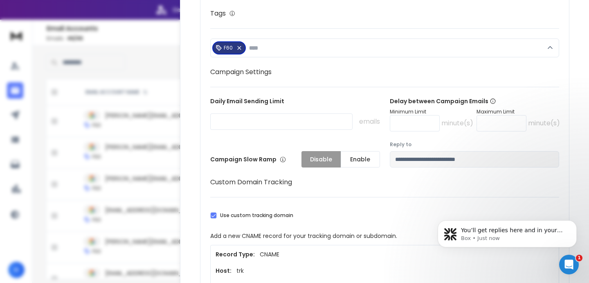
scroll to position [278, 0]
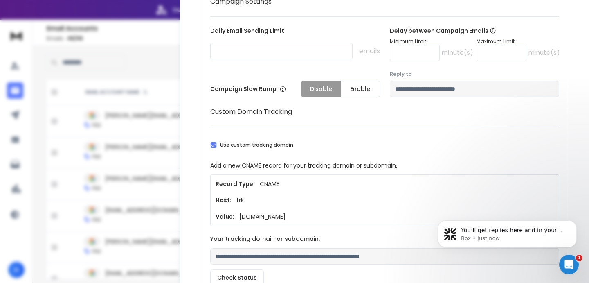
click at [231, 251] on input at bounding box center [384, 256] width 349 height 16
paste input "**********"
type input "**********"
click at [232, 270] on button "Check Status" at bounding box center [237, 277] width 54 height 16
click at [232, 270] on div "Check Status" at bounding box center [384, 277] width 349 height 16
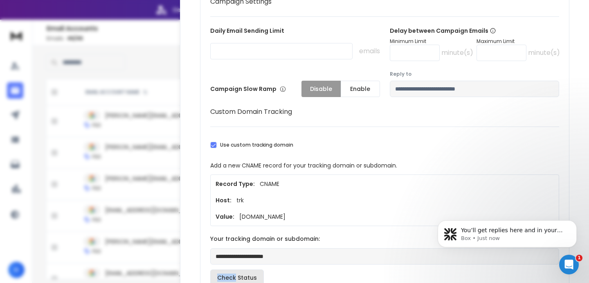
scroll to position [340, 0]
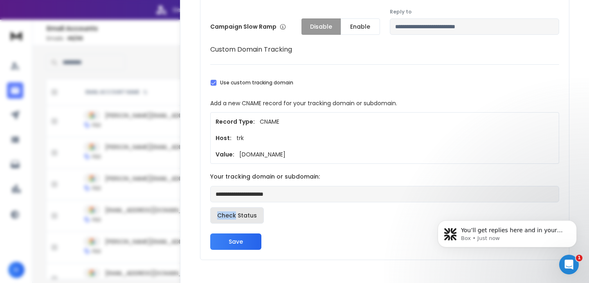
click at [221, 214] on button "Check Status" at bounding box center [237, 215] width 54 height 16
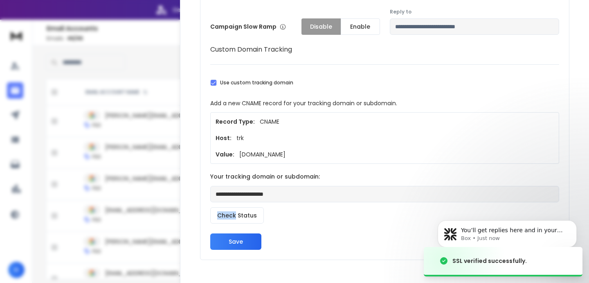
click at [232, 249] on button "Save" at bounding box center [235, 241] width 51 height 16
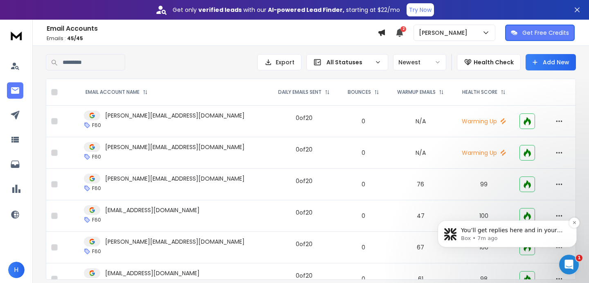
click at [477, 231] on p "You’ll get replies here and in your email: ✉️ ha@socialaiming.dk Our usual repl…" at bounding box center [514, 230] width 106 height 8
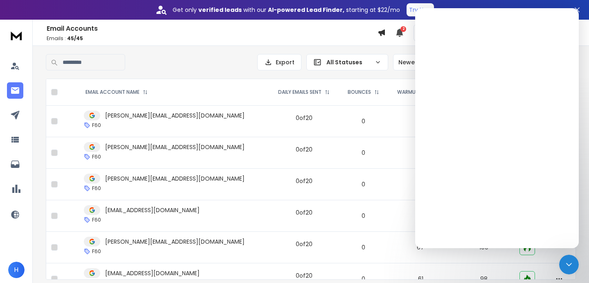
scroll to position [0, 0]
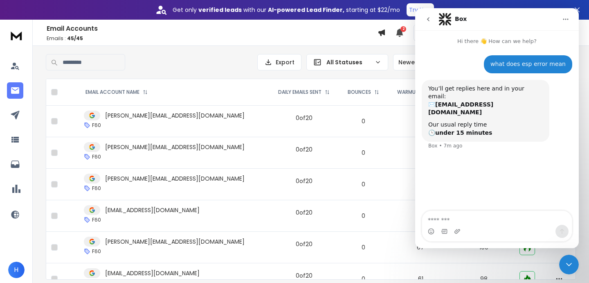
click at [565, 263] on icon "Close Intercom Messenger" at bounding box center [569, 264] width 10 height 10
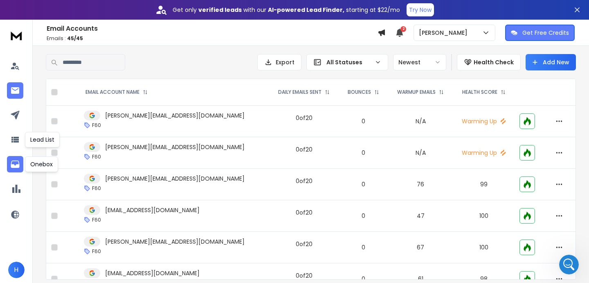
click at [20, 158] on link at bounding box center [15, 164] width 16 height 16
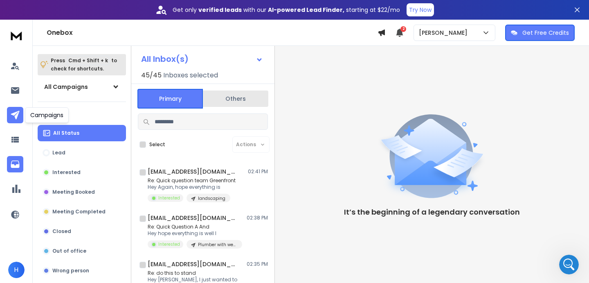
click at [20, 118] on link at bounding box center [15, 115] width 16 height 16
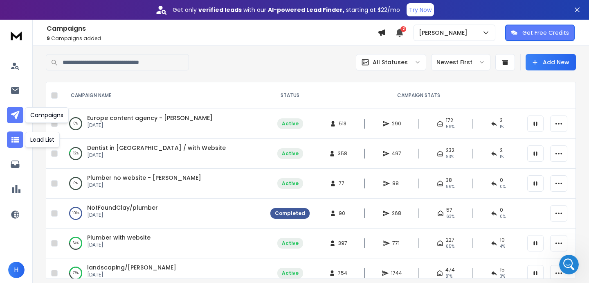
click at [16, 139] on icon at bounding box center [14, 140] width 7 height 6
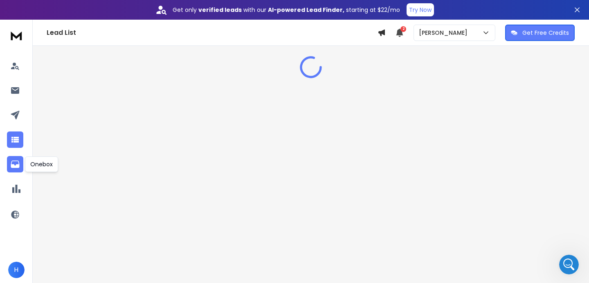
click at [15, 168] on icon at bounding box center [15, 164] width 10 height 10
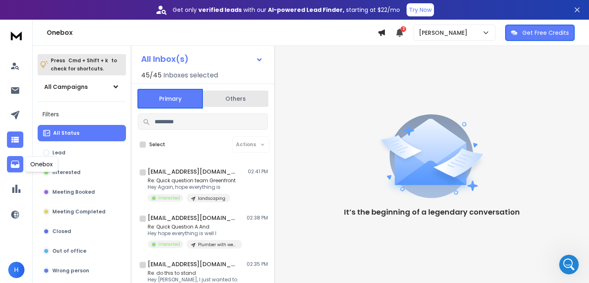
click at [23, 146] on link at bounding box center [15, 139] width 16 height 16
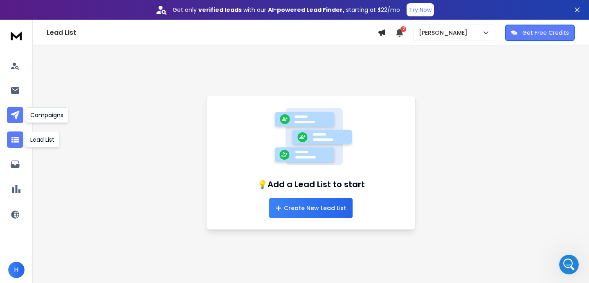
click at [17, 117] on icon at bounding box center [15, 115] width 10 height 10
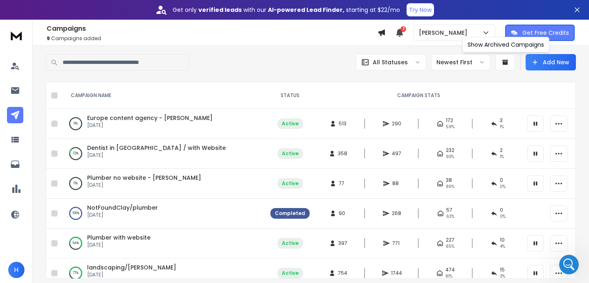
click at [540, 62] on button "Add New" at bounding box center [551, 62] width 50 height 16
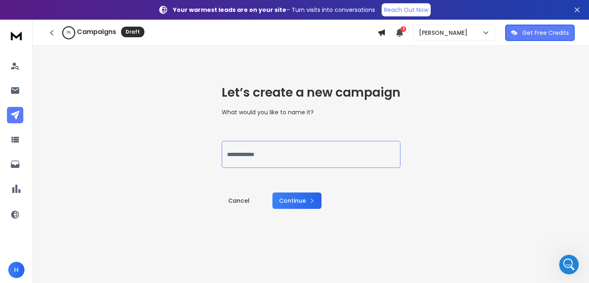
click at [286, 158] on input at bounding box center [311, 154] width 179 height 27
paste input "**********"
type input "**********"
drag, startPoint x: 231, startPoint y: 154, endPoint x: 210, endPoint y: 153, distance: 20.5
click at [210, 153] on div "**********" at bounding box center [294, 114] width 589 height 189
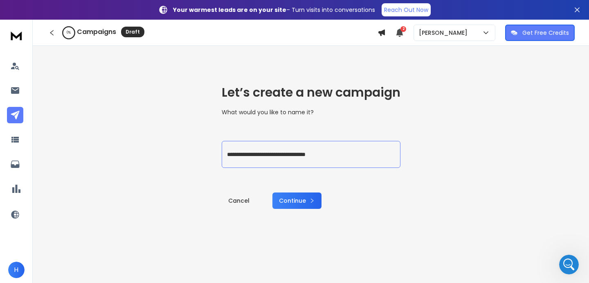
click at [277, 152] on input "**********" at bounding box center [311, 154] width 179 height 27
click at [301, 153] on input "**********" at bounding box center [311, 154] width 179 height 27
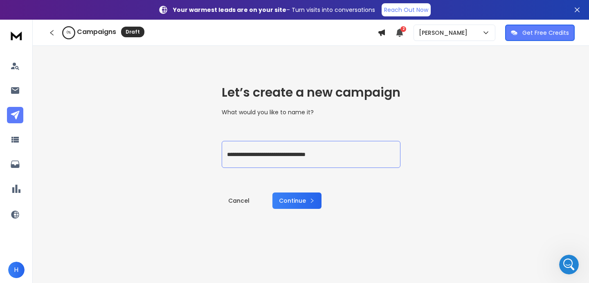
paste input
type input "**********"
click at [306, 201] on button "Continue" at bounding box center [297, 200] width 49 height 16
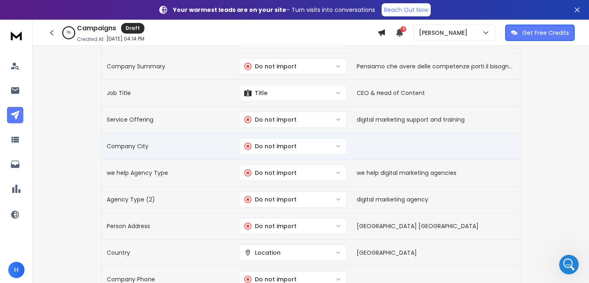
scroll to position [490, 0]
click at [289, 203] on button "Do not import" at bounding box center [293, 198] width 108 height 16
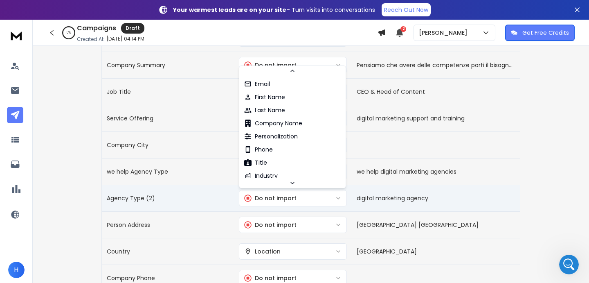
scroll to position [83, 0]
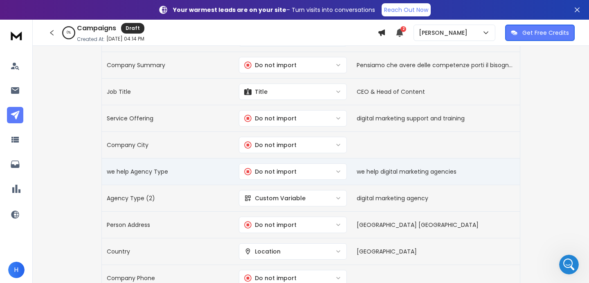
click at [305, 175] on button "Do not import" at bounding box center [293, 171] width 108 height 16
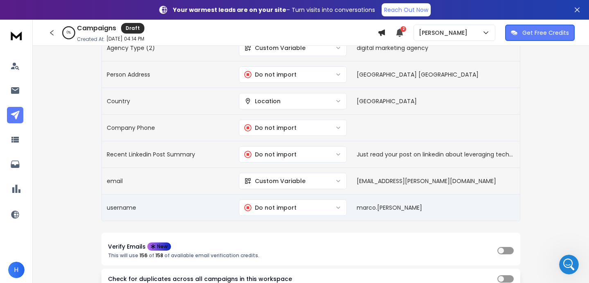
scroll to position [702, 0]
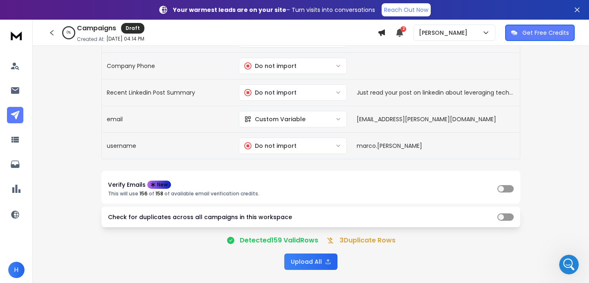
click at [323, 257] on button "Upload All" at bounding box center [310, 261] width 53 height 16
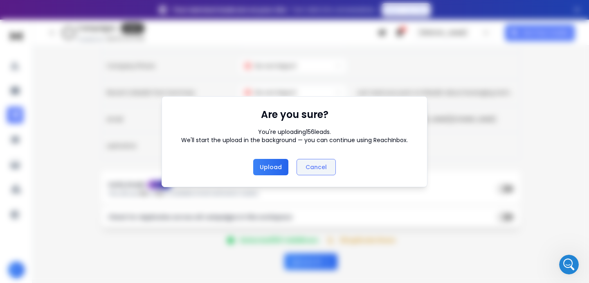
click at [271, 171] on button "Upload" at bounding box center [270, 167] width 35 height 16
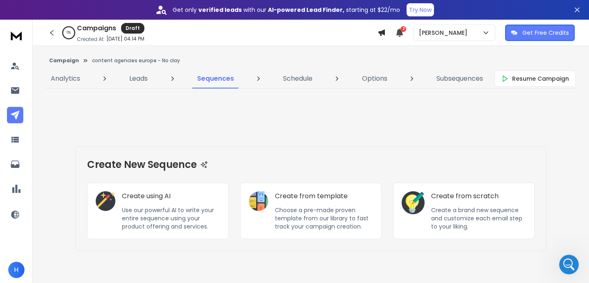
click at [433, 203] on div "Create from scratch Create a brand new sequence and customize each email step t…" at bounding box center [478, 210] width 95 height 39
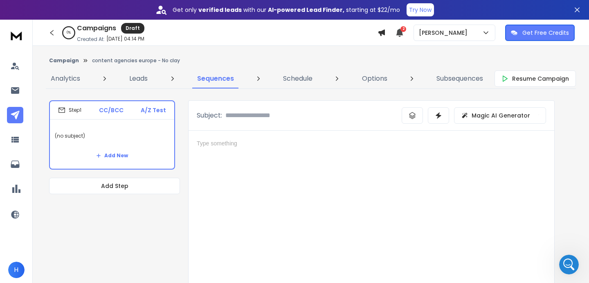
click at [287, 165] on div at bounding box center [372, 210] width 366 height 158
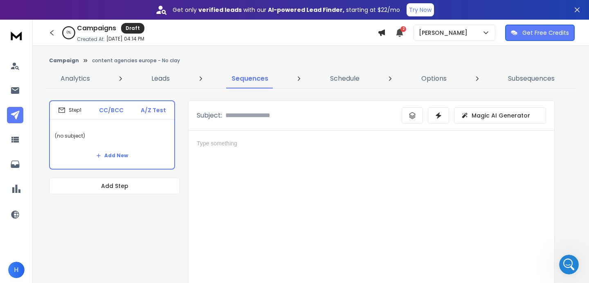
click at [258, 187] on div at bounding box center [372, 210] width 366 height 158
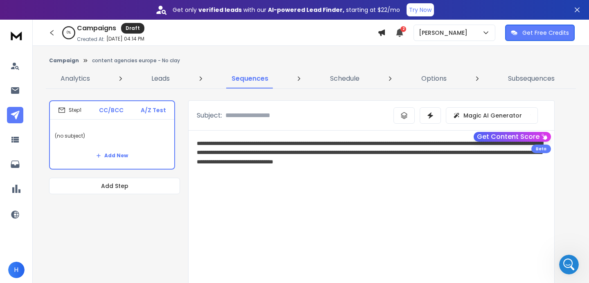
click at [244, 142] on div "**********" at bounding box center [372, 152] width 350 height 27
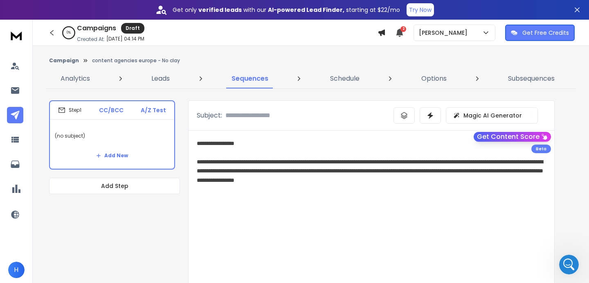
click at [378, 159] on div "**********" at bounding box center [372, 162] width 350 height 46
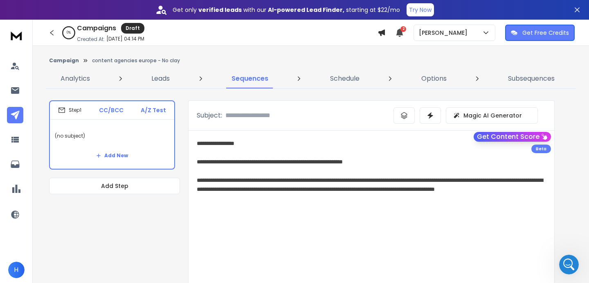
click at [532, 179] on div "**********" at bounding box center [372, 171] width 350 height 64
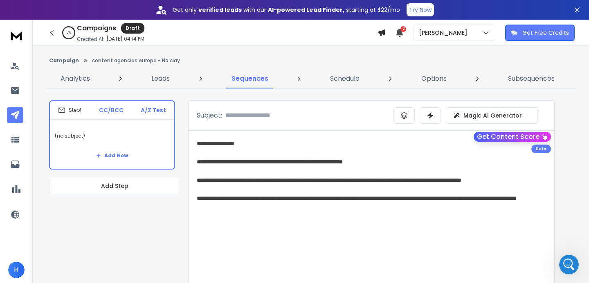
click at [343, 198] on div "**********" at bounding box center [372, 175] width 350 height 73
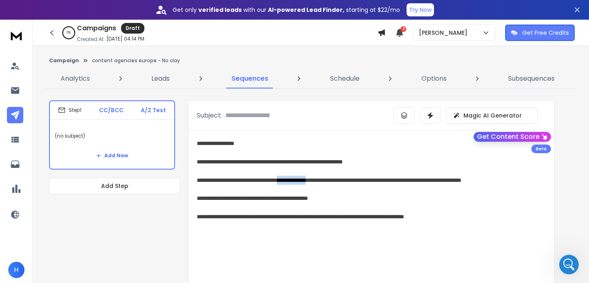
drag, startPoint x: 336, startPoint y: 179, endPoint x: 300, endPoint y: 178, distance: 35.2
click at [300, 178] on div "**********" at bounding box center [372, 180] width 350 height 83
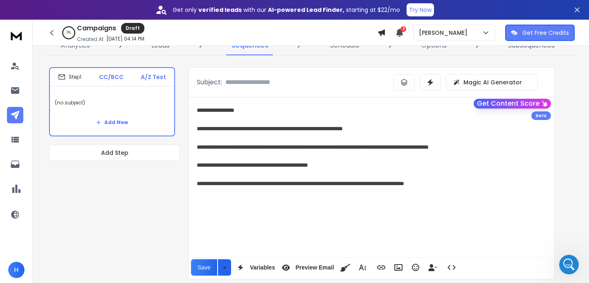
scroll to position [41, 0]
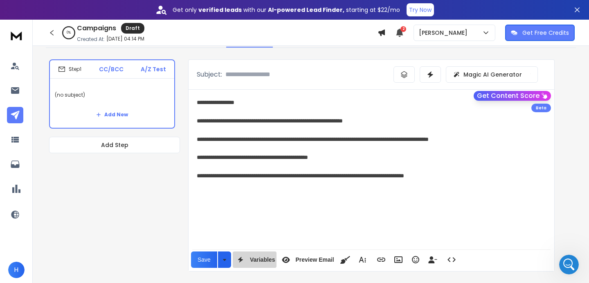
click at [264, 263] on div "Variables" at bounding box center [255, 259] width 44 height 13
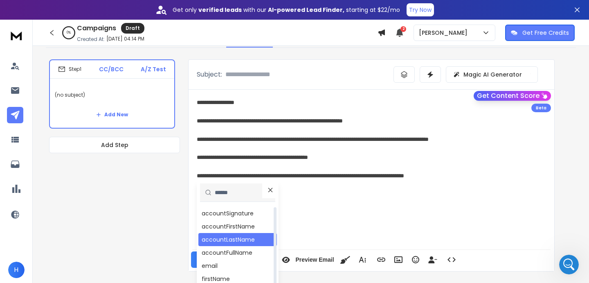
scroll to position [61, 0]
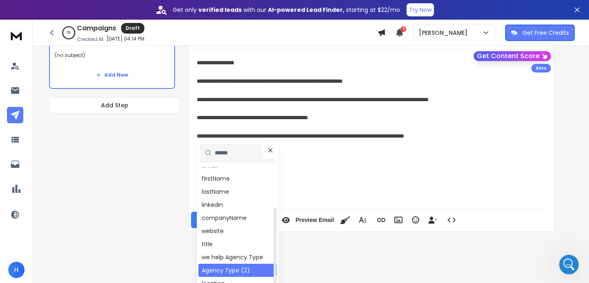
click at [236, 268] on div "Agency Type (2)" at bounding box center [226, 270] width 48 height 8
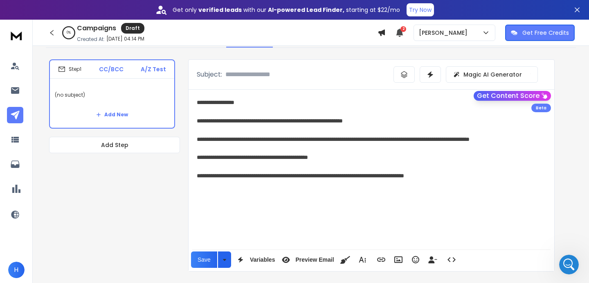
click at [437, 153] on div "**********" at bounding box center [372, 139] width 350 height 83
drag, startPoint x: 445, startPoint y: 138, endPoint x: 537, endPoint y: 139, distance: 92.5
click at [537, 139] on div "**********" at bounding box center [372, 139] width 350 height 83
click at [453, 138] on div "**********" at bounding box center [372, 139] width 350 height 83
drag, startPoint x: 453, startPoint y: 138, endPoint x: 541, endPoint y: 140, distance: 88.8
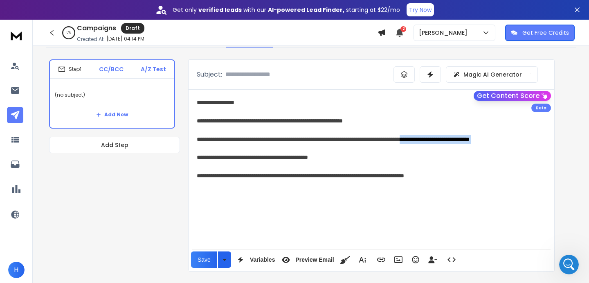
click at [541, 140] on div "**********" at bounding box center [372, 139] width 350 height 83
click at [332, 167] on div "**********" at bounding box center [372, 144] width 350 height 92
click at [256, 178] on div "**********" at bounding box center [372, 144] width 350 height 92
click at [345, 165] on div "**********" at bounding box center [372, 144] width 350 height 92
click at [320, 185] on div "**********" at bounding box center [372, 144] width 350 height 92
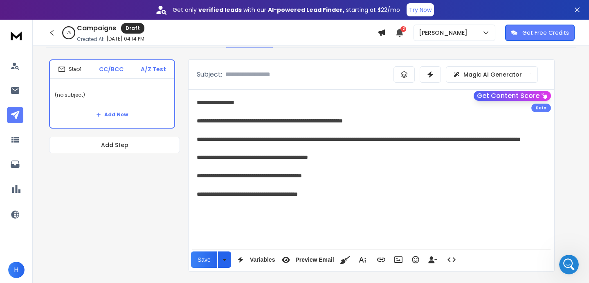
click at [229, 203] on div "**********" at bounding box center [372, 153] width 350 height 110
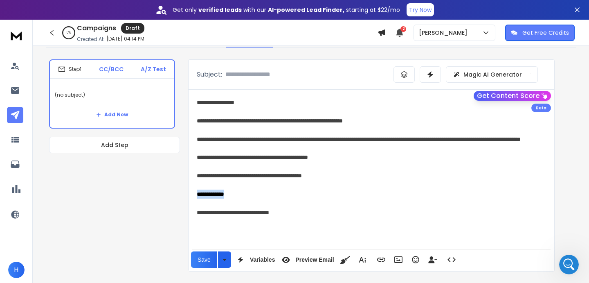
drag, startPoint x: 236, startPoint y: 201, endPoint x: 196, endPoint y: 201, distance: 40.1
click at [196, 201] on div "**********" at bounding box center [372, 169] width 366 height 158
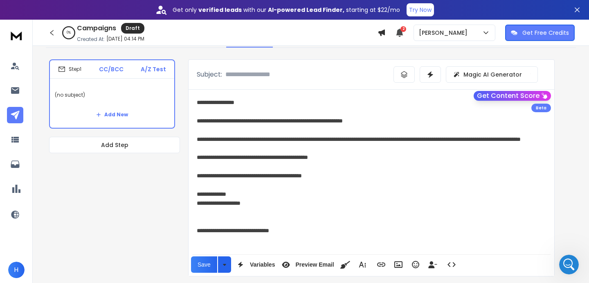
scroll to position [46, 0]
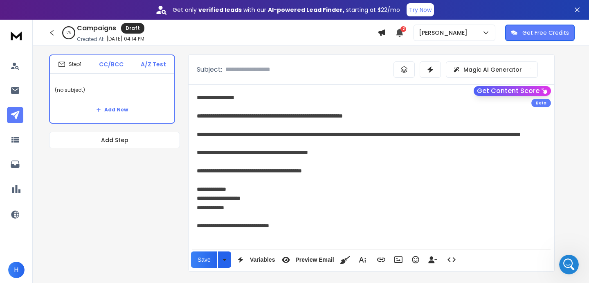
click at [226, 224] on div "**********" at bounding box center [372, 166] width 350 height 147
click at [302, 256] on span "Preview Email" at bounding box center [315, 259] width 42 height 7
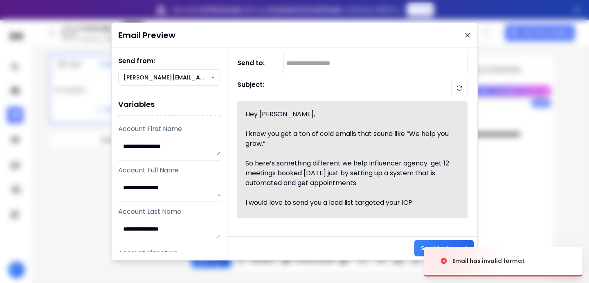
click at [501, 133] on div "**********" at bounding box center [294, 141] width 589 height 254
click at [491, 113] on div "**********" at bounding box center [294, 141] width 589 height 254
click at [468, 39] on div "Email Preview" at bounding box center [295, 35] width 366 height 25
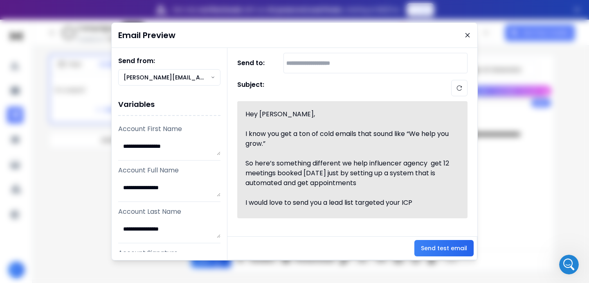
click at [468, 36] on icon at bounding box center [468, 35] width 7 height 7
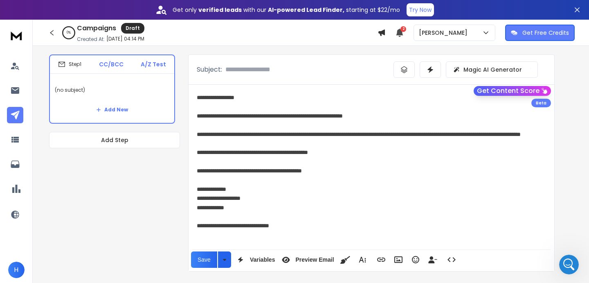
click at [292, 76] on div "Subject: Magic AI Generator Get Content Score Beta" at bounding box center [372, 70] width 366 height 30
click at [276, 70] on input at bounding box center [306, 70] width 160 height 10
type input "*"
click at [352, 145] on div "**********" at bounding box center [372, 166] width 350 height 147
click at [517, 91] on button "Get Content Score" at bounding box center [512, 91] width 77 height 10
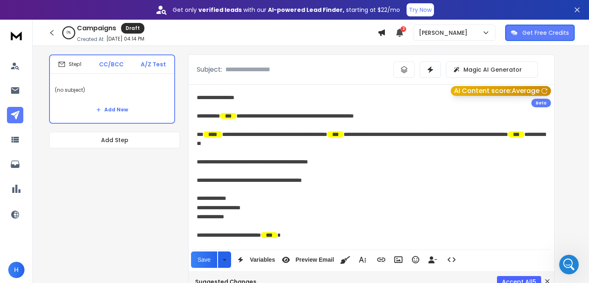
click at [236, 115] on span "***" at bounding box center [228, 116] width 16 height 6
click at [236, 116] on span "***" at bounding box center [228, 116] width 16 height 6
click at [305, 110] on div "**********" at bounding box center [372, 166] width 350 height 147
click at [388, 148] on div "**********" at bounding box center [372, 166] width 350 height 147
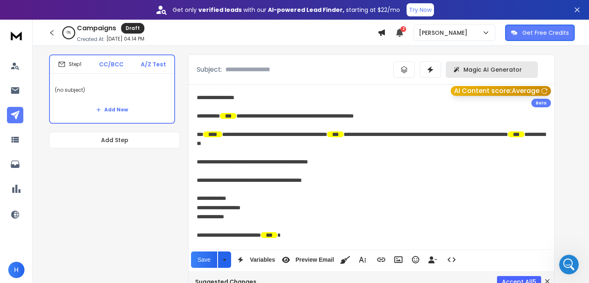
click at [487, 74] on button "Magic AI Generator" at bounding box center [492, 69] width 92 height 16
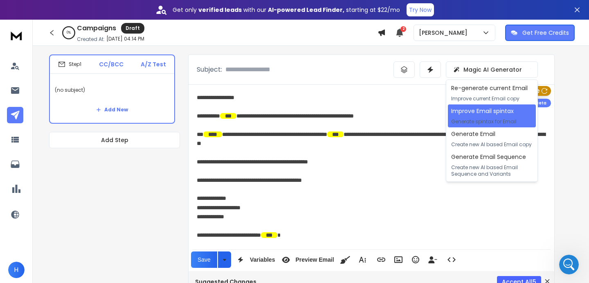
click at [499, 119] on p "Generate spintax for Email" at bounding box center [483, 121] width 65 height 7
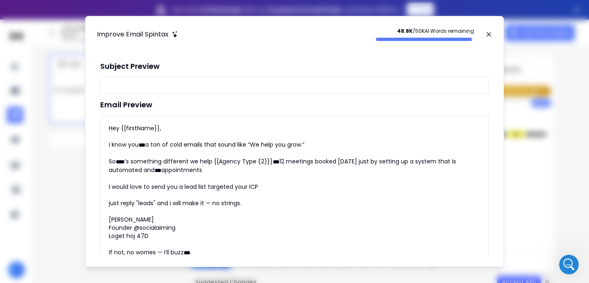
scroll to position [36, 0]
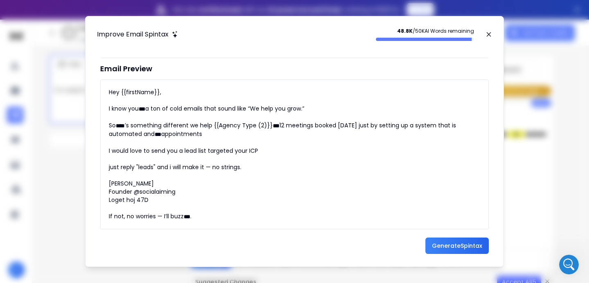
click at [440, 238] on button "Generate Spintax" at bounding box center [457, 245] width 63 height 16
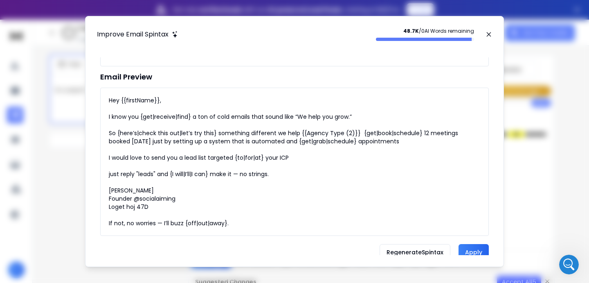
click at [465, 249] on button "Apply" at bounding box center [474, 252] width 30 height 16
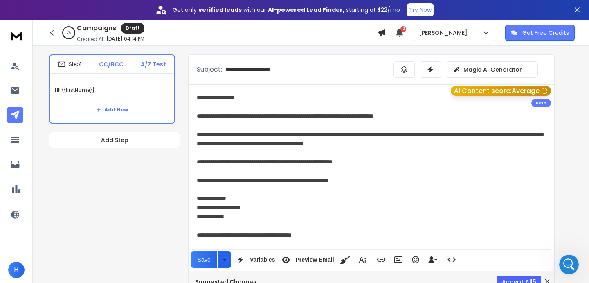
click at [259, 137] on div "**********" at bounding box center [372, 166] width 350 height 147
click at [251, 136] on div "**********" at bounding box center [372, 166] width 350 height 147
click at [255, 136] on div "**********" at bounding box center [372, 166] width 350 height 147
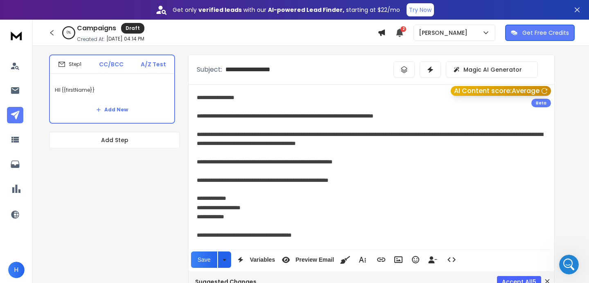
click at [305, 143] on div "**********" at bounding box center [372, 166] width 350 height 147
click at [354, 138] on div "**********" at bounding box center [372, 166] width 350 height 147
click at [305, 261] on span "Preview Email" at bounding box center [315, 259] width 42 height 7
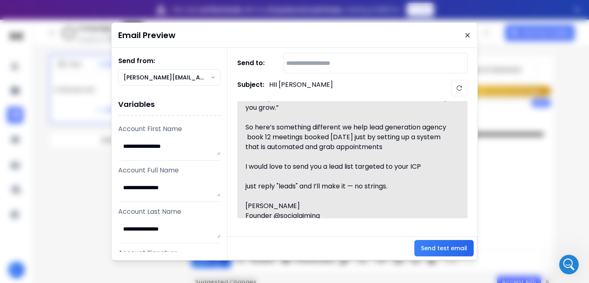
scroll to position [35, 0]
click at [497, 157] on div "**********" at bounding box center [294, 141] width 589 height 254
click at [467, 36] on icon at bounding box center [468, 35] width 7 height 7
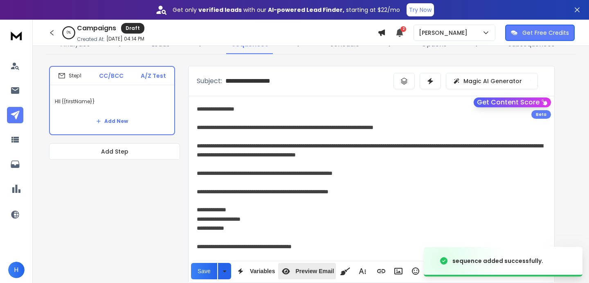
scroll to position [0, 0]
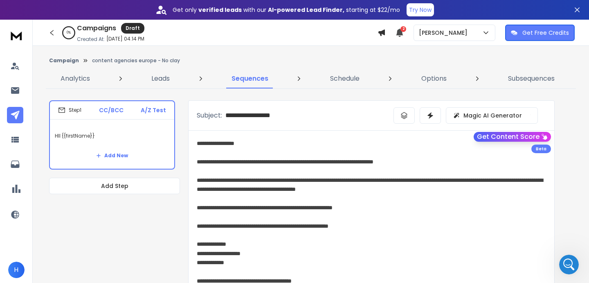
drag, startPoint x: 291, startPoint y: 120, endPoint x: 212, endPoint y: 108, distance: 79.9
click at [212, 108] on div "**********" at bounding box center [372, 116] width 366 height 30
click at [429, 116] on icon "button" at bounding box center [430, 115] width 7 height 7
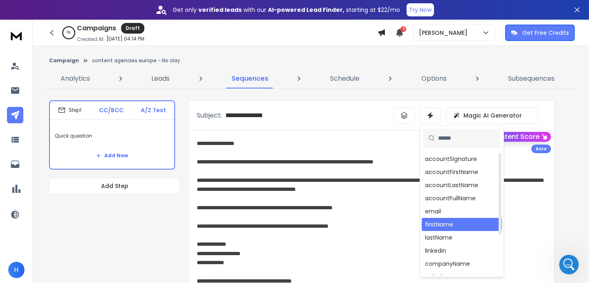
click at [453, 226] on div "firstName" at bounding box center [462, 224] width 80 height 13
type input "**********"
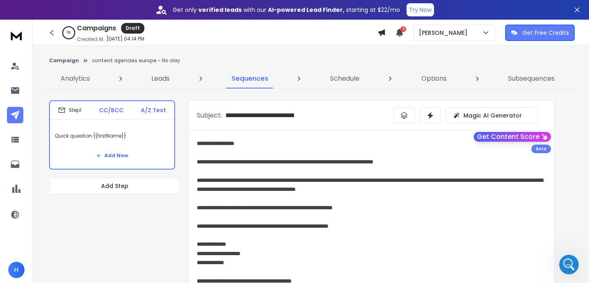
scroll to position [46, 0]
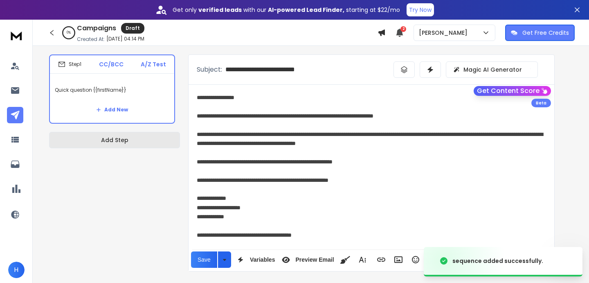
click at [131, 144] on button "Add Step" at bounding box center [114, 140] width 131 height 16
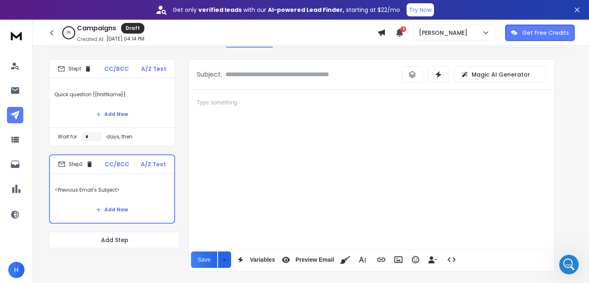
click at [249, 134] on div at bounding box center [372, 169] width 366 height 158
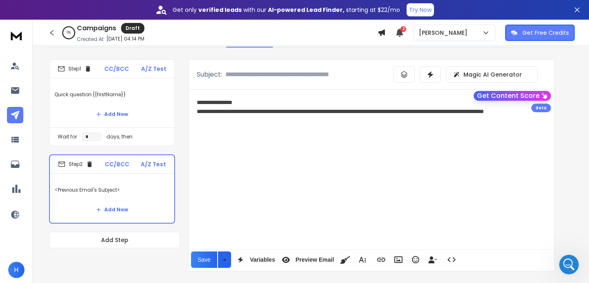
click at [248, 104] on p "**********" at bounding box center [372, 102] width 350 height 9
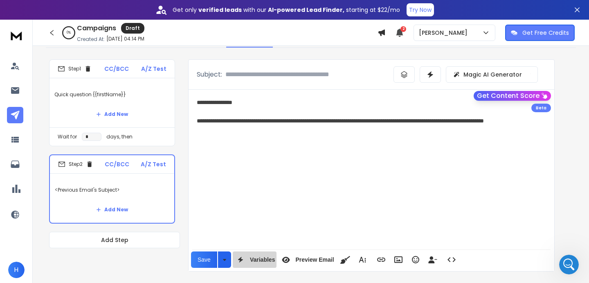
drag, startPoint x: 256, startPoint y: 260, endPoint x: 283, endPoint y: 232, distance: 39.7
click at [283, 232] on div "**********" at bounding box center [372, 180] width 366 height 181
click at [301, 268] on div "Save Save Save as Template Variables Insert Variable Preview Email Preview Emai…" at bounding box center [280, 260] width 181 height 20
click at [306, 263] on span "Preview Email" at bounding box center [315, 259] width 42 height 7
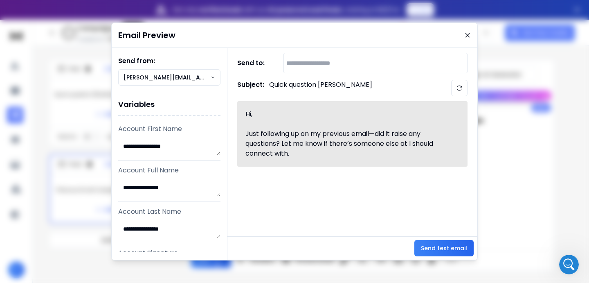
click at [497, 187] on div "**********" at bounding box center [294, 141] width 589 height 254
click at [465, 38] on icon at bounding box center [468, 35] width 7 height 7
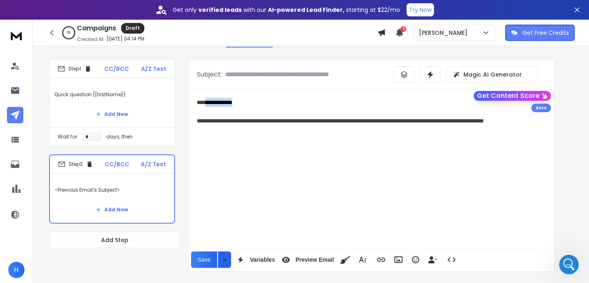
drag, startPoint x: 205, startPoint y: 102, endPoint x: 250, endPoint y: 102, distance: 45.4
click at [250, 102] on p "**********" at bounding box center [372, 107] width 350 height 18
click at [262, 254] on div "Variables" at bounding box center [255, 259] width 44 height 13
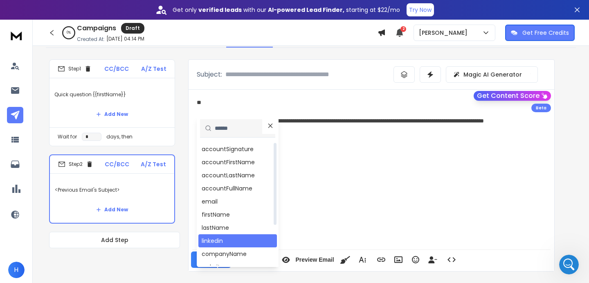
click at [239, 217] on div "firstName" at bounding box center [238, 214] width 79 height 13
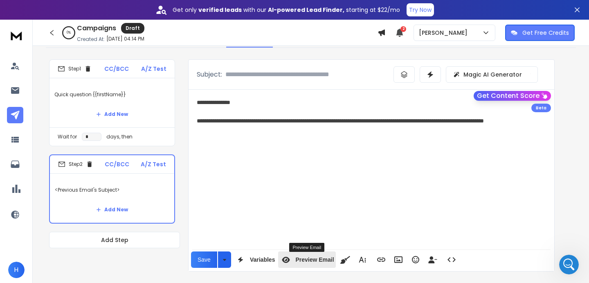
click at [297, 261] on span "Preview Email" at bounding box center [315, 259] width 42 height 7
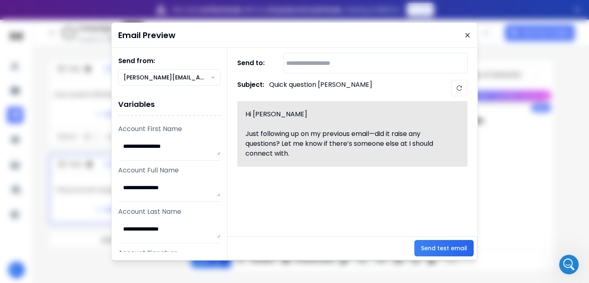
click at [495, 145] on div "**********" at bounding box center [294, 141] width 589 height 254
click at [467, 36] on icon at bounding box center [468, 35] width 7 height 7
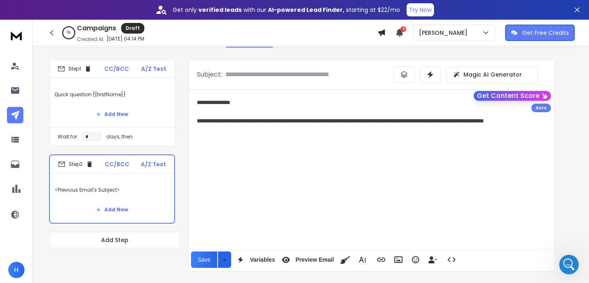
click at [217, 255] on div "Save Save Save as Template Variables Insert Variable Preview Email Preview Emai…" at bounding box center [280, 260] width 181 height 20
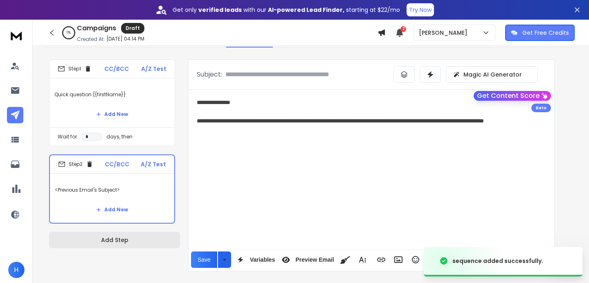
click at [131, 238] on button "Add Step" at bounding box center [114, 240] width 131 height 16
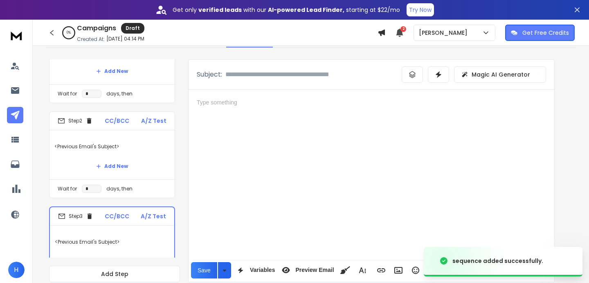
scroll to position [43, 0]
click at [90, 96] on input "*" at bounding box center [92, 94] width 20 height 8
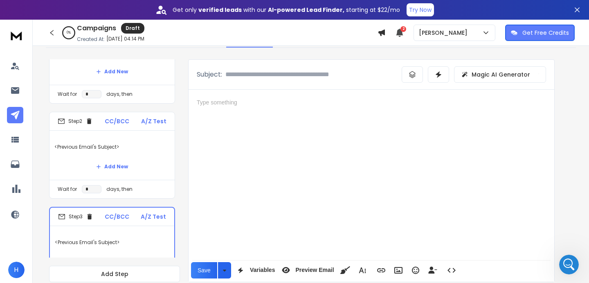
type input "**********"
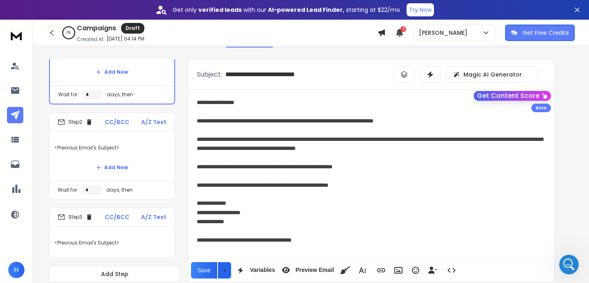
type input "*"
click at [95, 189] on input "*" at bounding box center [92, 190] width 20 height 8
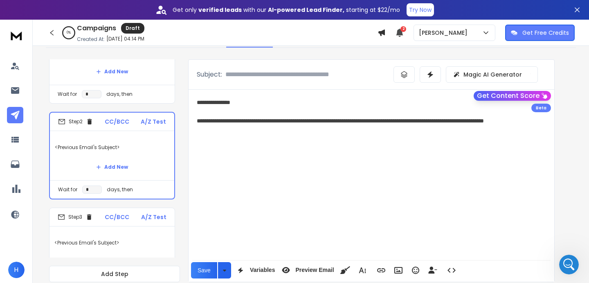
click at [109, 244] on p "<Previous Email's Subject>" at bounding box center [111, 242] width 115 height 23
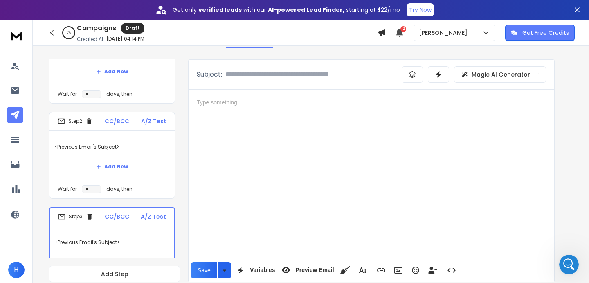
type input "*"
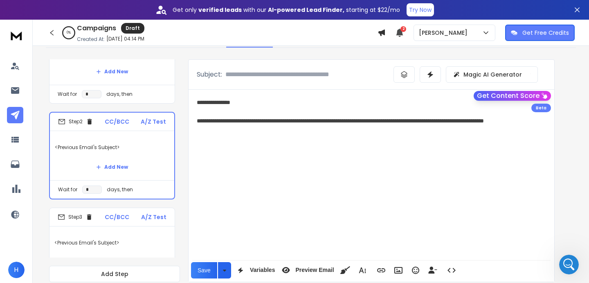
click at [94, 242] on p "<Previous Email's Subject>" at bounding box center [111, 242] width 115 height 23
click at [90, 251] on p "<Previous Email's Subject>" at bounding box center [111, 242] width 115 height 23
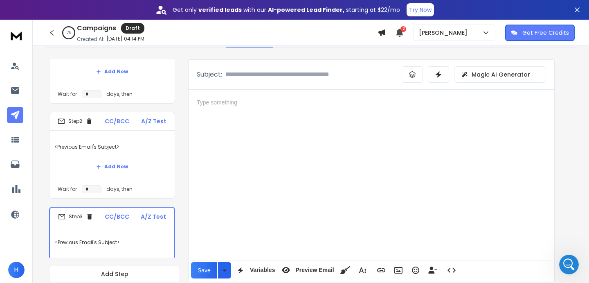
click at [293, 138] on div at bounding box center [372, 174] width 366 height 169
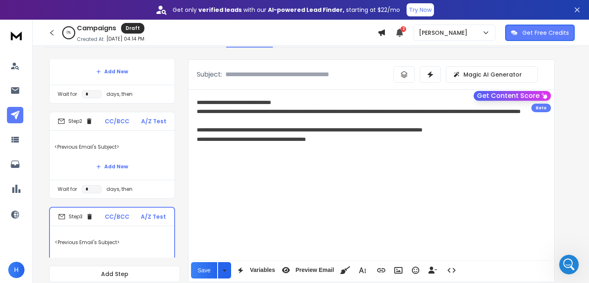
click at [196, 100] on div "**********" at bounding box center [372, 174] width 366 height 169
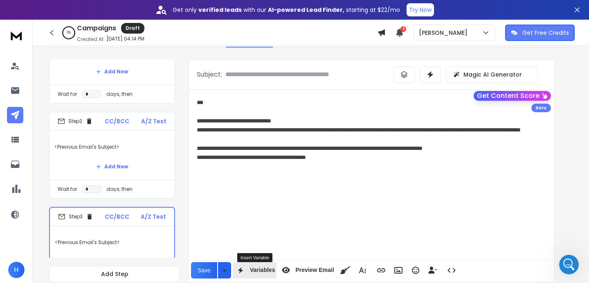
click at [242, 268] on icon "button" at bounding box center [241, 270] width 10 height 7
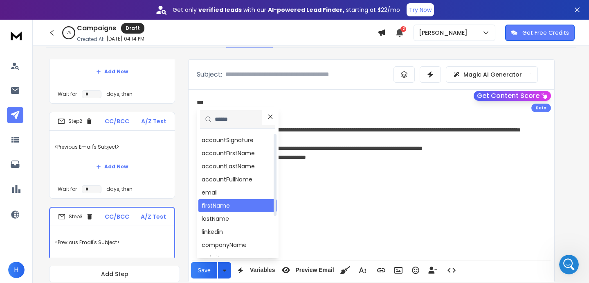
click at [236, 203] on div "firstName" at bounding box center [238, 205] width 79 height 13
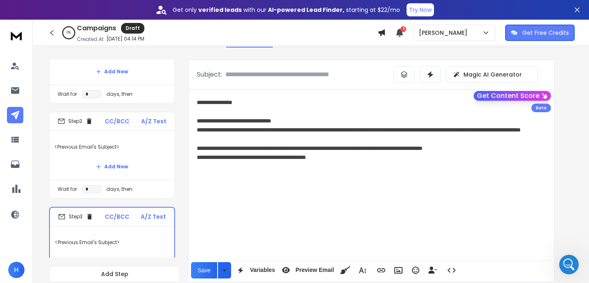
click at [285, 118] on p "**********" at bounding box center [372, 116] width 350 height 18
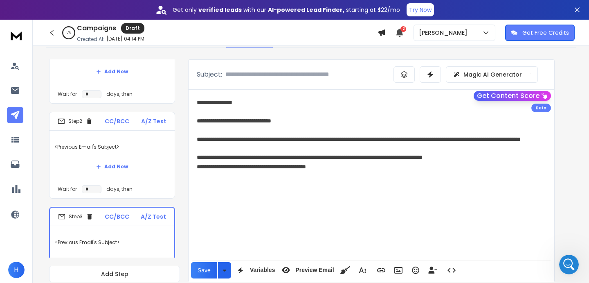
click at [287, 153] on p "**********" at bounding box center [372, 157] width 350 height 9
click at [290, 150] on p "**********" at bounding box center [372, 144] width 350 height 18
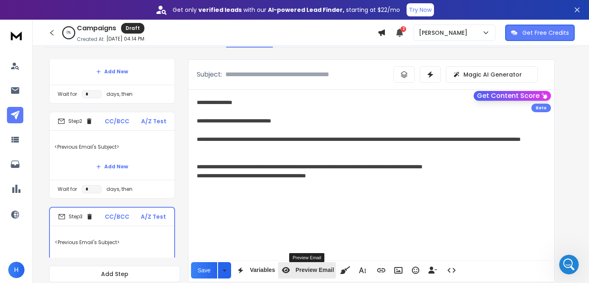
click at [293, 269] on div "Preview Email" at bounding box center [306, 270] width 57 height 14
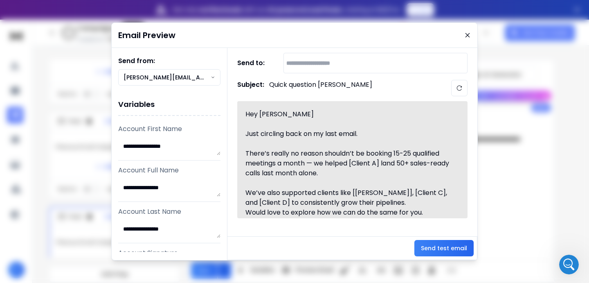
click at [511, 126] on div "**********" at bounding box center [294, 141] width 589 height 254
click at [462, 34] on div "Email Preview" at bounding box center [295, 35] width 366 height 25
click at [466, 36] on icon at bounding box center [468, 35] width 7 height 7
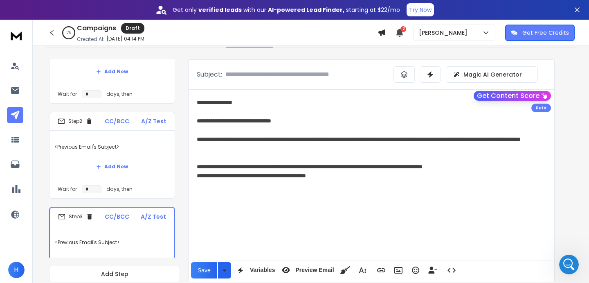
click at [275, 136] on p "**********" at bounding box center [372, 148] width 350 height 27
click at [266, 269] on span "Variables" at bounding box center [262, 269] width 29 height 7
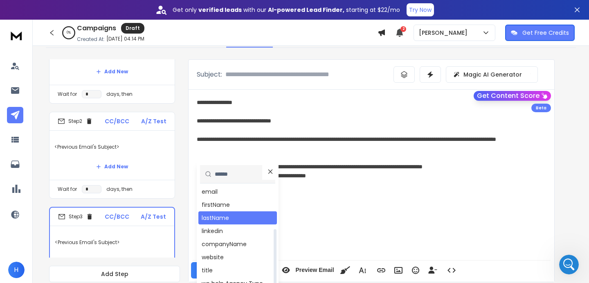
scroll to position [61, 0]
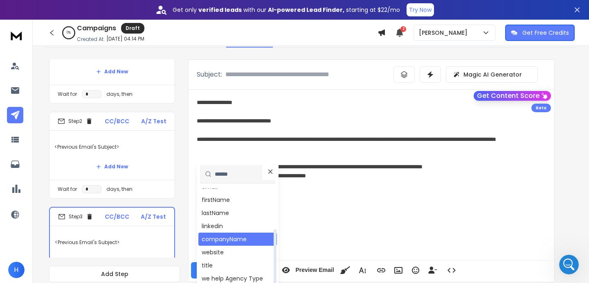
click at [243, 236] on div "companyName" at bounding box center [224, 239] width 45 height 8
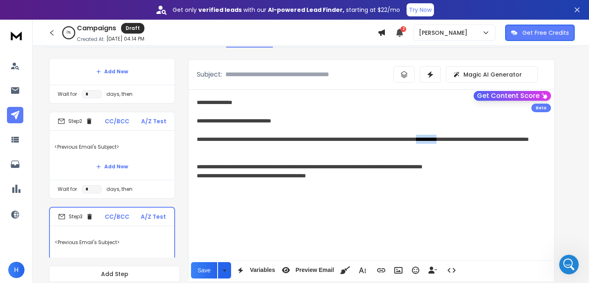
drag, startPoint x: 506, startPoint y: 141, endPoint x: 483, endPoint y: 140, distance: 23.0
click at [483, 140] on p "**********" at bounding box center [372, 148] width 350 height 27
drag, startPoint x: 237, startPoint y: 148, endPoint x: 221, endPoint y: 147, distance: 15.6
click at [221, 147] on p "**********" at bounding box center [372, 148] width 350 height 27
click at [246, 150] on p "**********" at bounding box center [372, 148] width 350 height 27
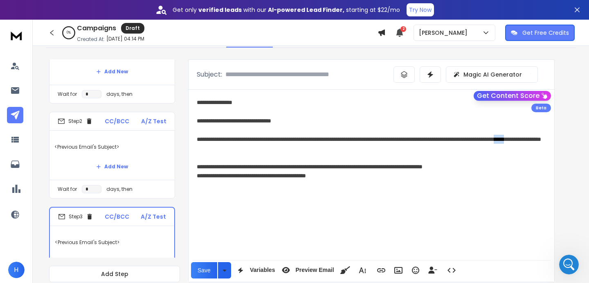
click at [246, 150] on p "**********" at bounding box center [372, 148] width 350 height 27
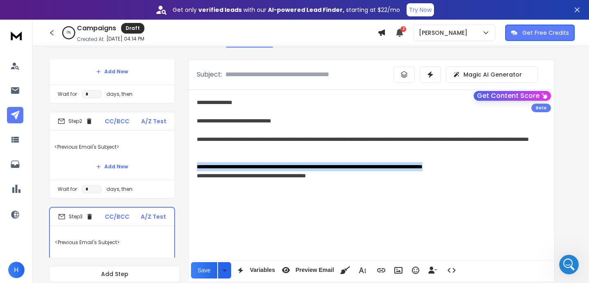
drag, startPoint x: 461, startPoint y: 166, endPoint x: 198, endPoint y: 165, distance: 263.6
click at [198, 165] on p "**********" at bounding box center [372, 166] width 350 height 9
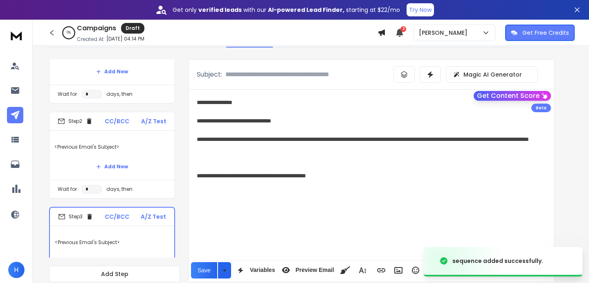
click at [289, 149] on div "**********" at bounding box center [372, 153] width 350 height 37
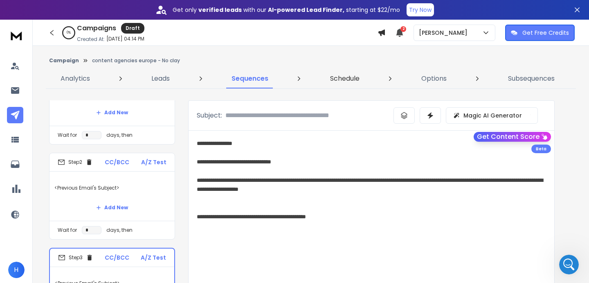
click at [351, 84] on link "Schedule" at bounding box center [344, 79] width 39 height 20
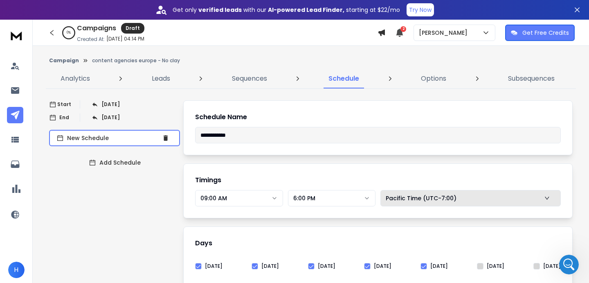
click at [423, 191] on button "Pacific Time (UTC-7:00)" at bounding box center [471, 198] width 180 height 16
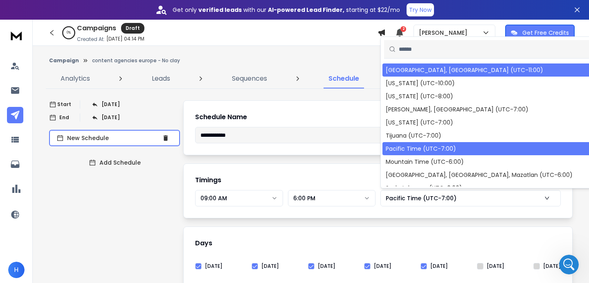
click at [447, 47] on input "text" at bounding box center [596, 49] width 394 height 18
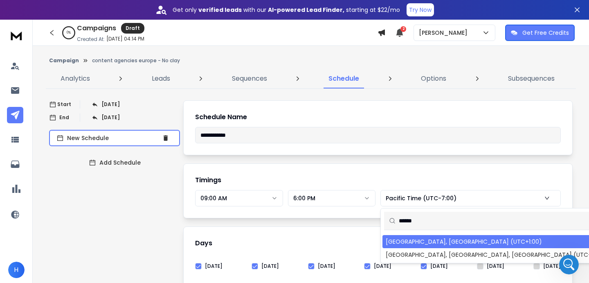
type input "******"
click at [404, 238] on div "Edinburgh, London (UTC+1:00)" at bounding box center [464, 241] width 156 height 8
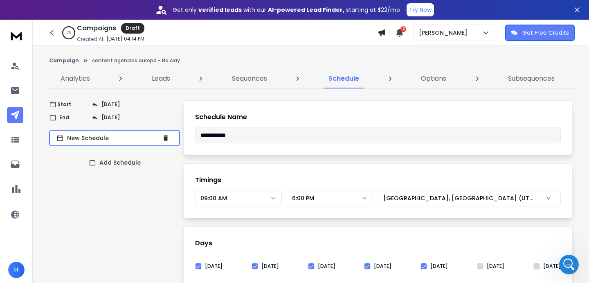
click at [241, 195] on button "09:00 AM" at bounding box center [238, 198] width 87 height 16
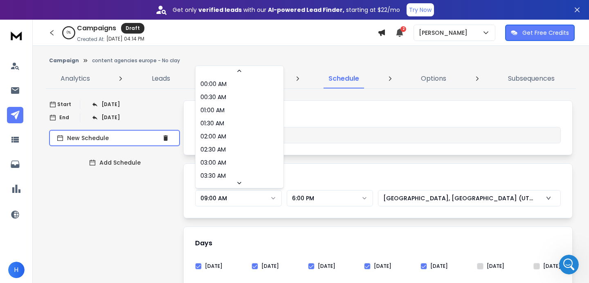
scroll to position [148, 0]
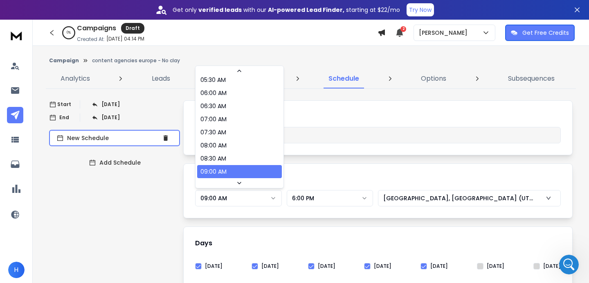
select select "********"
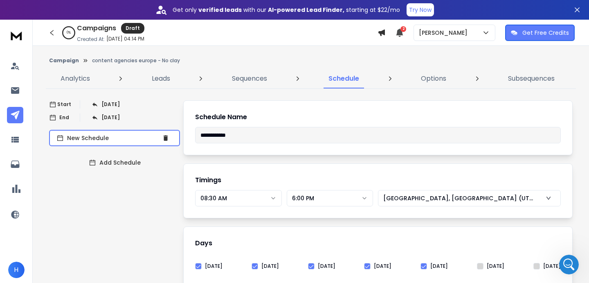
scroll to position [44, 0]
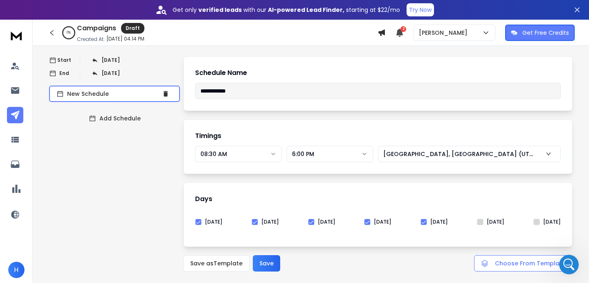
click at [259, 264] on button "Save" at bounding box center [266, 263] width 27 height 16
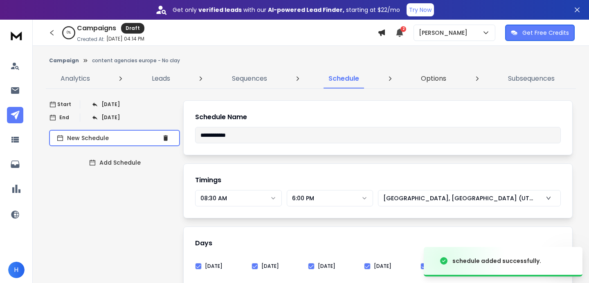
click at [422, 70] on link "Options" at bounding box center [433, 79] width 35 height 20
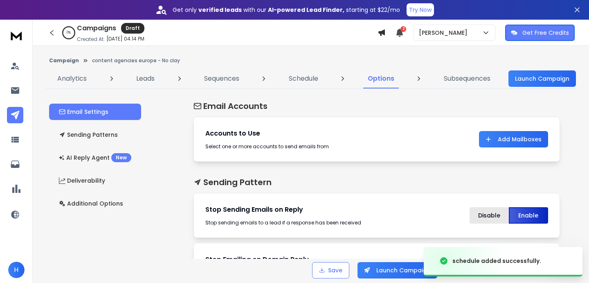
click at [501, 140] on button "Add Mailboxes" at bounding box center [513, 139] width 69 height 16
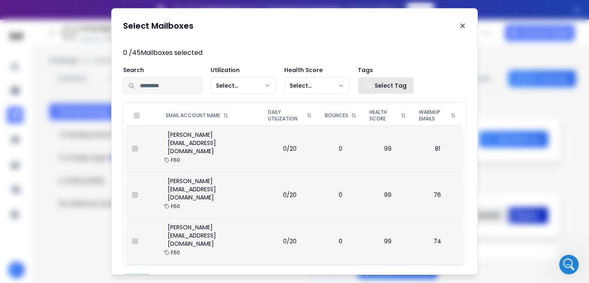
click at [377, 81] on button "Select Tag" at bounding box center [386, 85] width 56 height 16
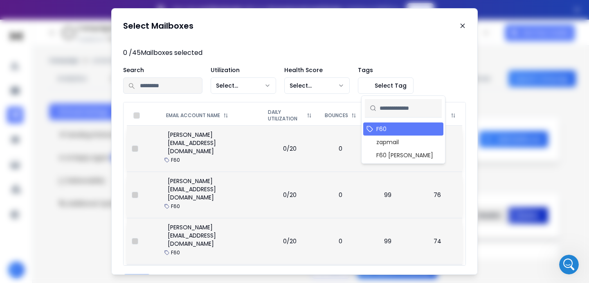
click at [380, 129] on span "F60" at bounding box center [382, 129] width 10 height 8
click at [428, 56] on p "30 / 45 Mailboxes selected" at bounding box center [294, 53] width 343 height 10
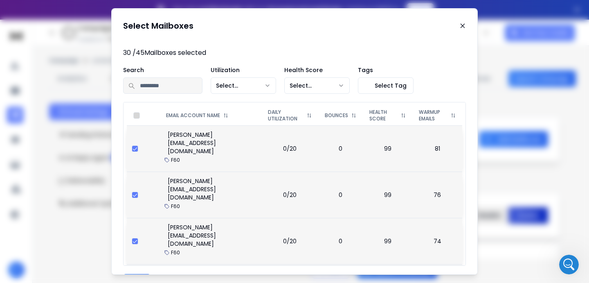
scroll to position [27, 0]
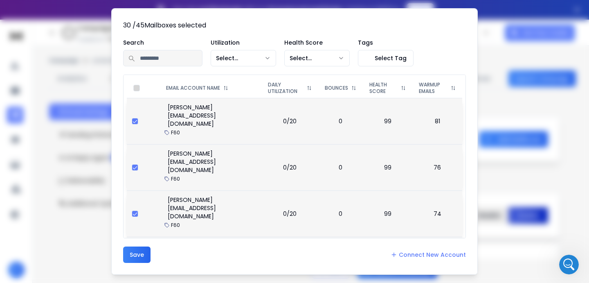
click at [129, 257] on button "Save" at bounding box center [136, 254] width 27 height 16
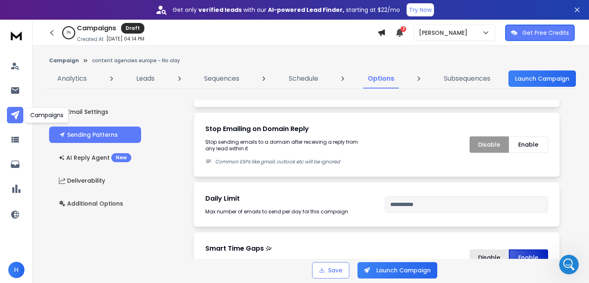
scroll to position [340, 0]
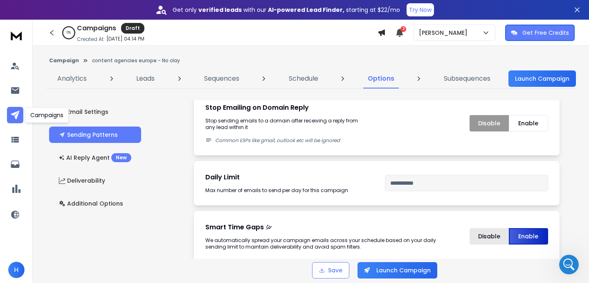
click at [413, 183] on input "***" at bounding box center [466, 183] width 163 height 16
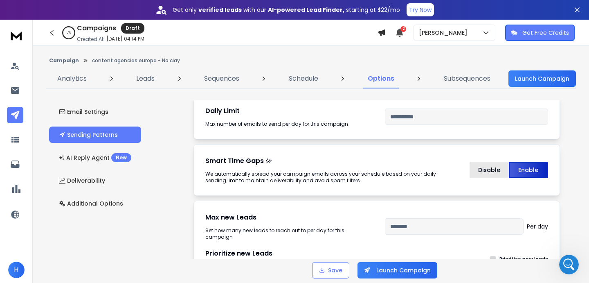
scroll to position [408, 0]
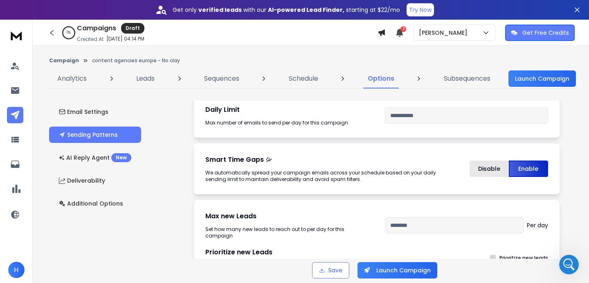
type input "***"
click at [433, 229] on input "***" at bounding box center [454, 225] width 139 height 16
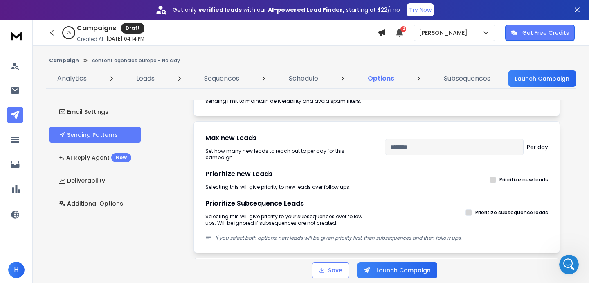
scroll to position [491, 0]
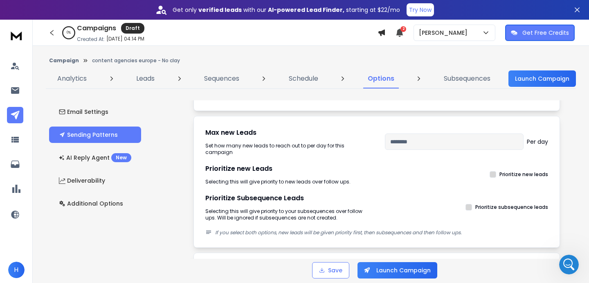
type input "***"
click at [491, 176] on button "Prioritize new leads" at bounding box center [493, 174] width 7 height 7
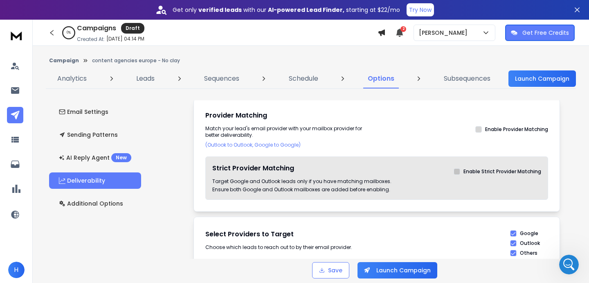
scroll to position [1124, 0]
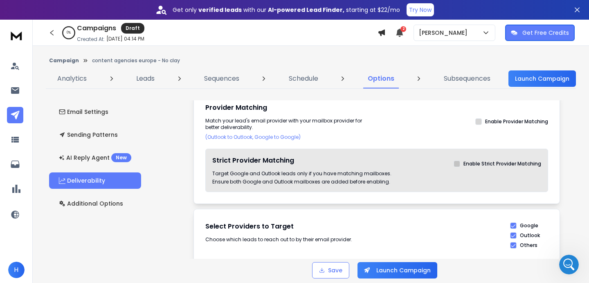
click at [483, 121] on div "Enable Provider Matching" at bounding box center [512, 121] width 73 height 7
drag, startPoint x: 481, startPoint y: 121, endPoint x: 463, endPoint y: 156, distance: 38.6
click at [481, 122] on button "Enable Provider Matching" at bounding box center [479, 121] width 7 height 7
click at [458, 163] on button "Enable Strict Provider Matching" at bounding box center [457, 163] width 7 height 7
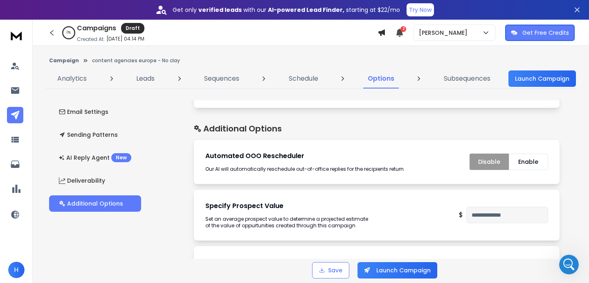
scroll to position [1438, 0]
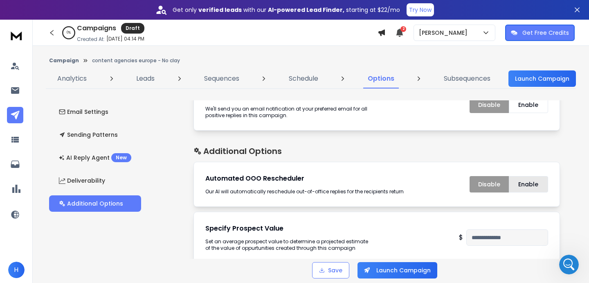
click at [521, 176] on button "Enable" at bounding box center [528, 184] width 39 height 16
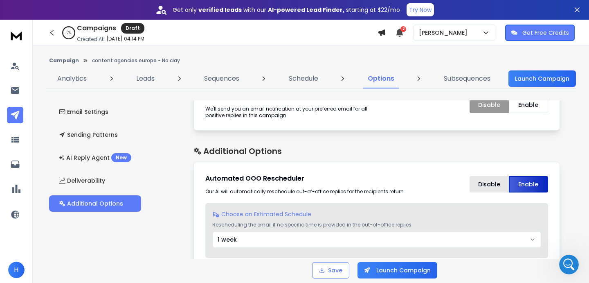
click at [297, 237] on button "1 week" at bounding box center [376, 239] width 329 height 16
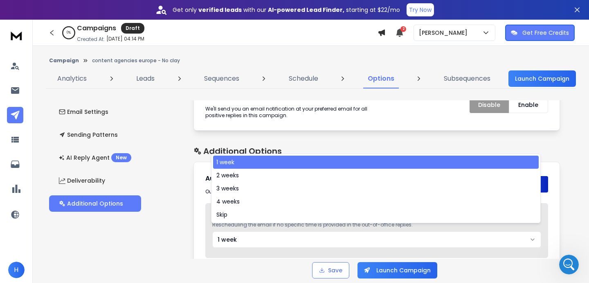
select select "**"
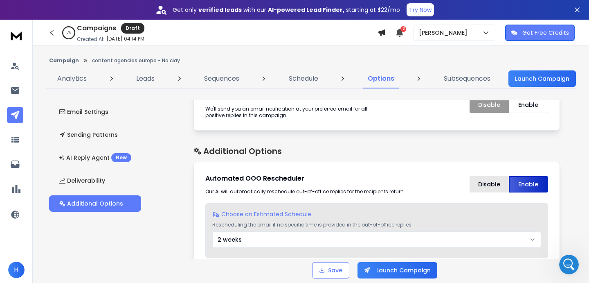
click at [480, 177] on button "Disable" at bounding box center [489, 184] width 39 height 16
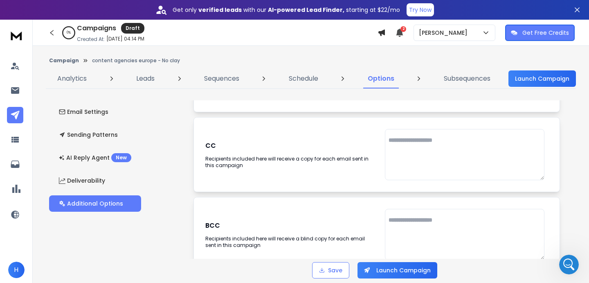
scroll to position [1676, 0]
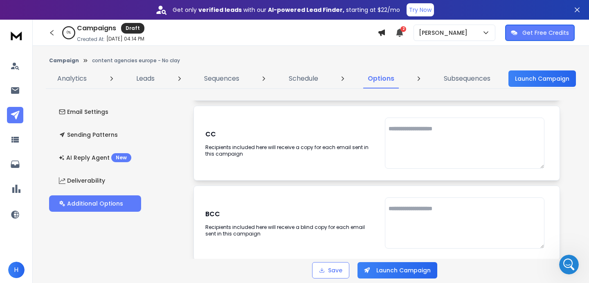
click at [380, 266] on button "Launch Campaign" at bounding box center [398, 270] width 80 height 16
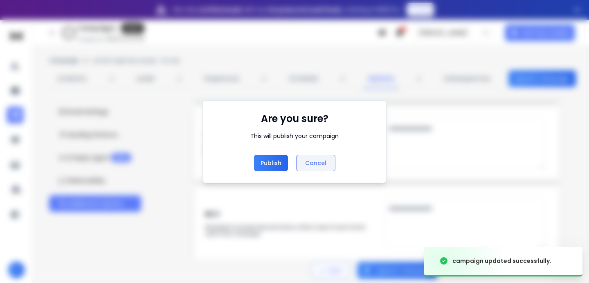
click at [263, 164] on button "Publish" at bounding box center [271, 163] width 34 height 16
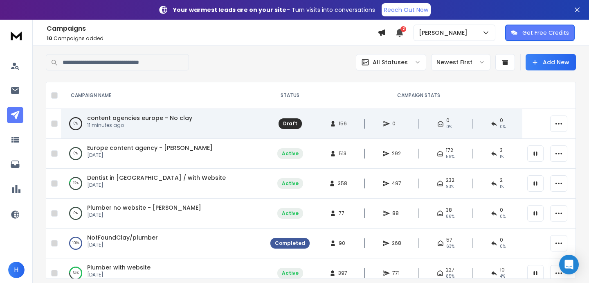
click at [170, 131] on div "content agencies europe - No clay 11 minutes ago" at bounding box center [139, 124] width 105 height 20
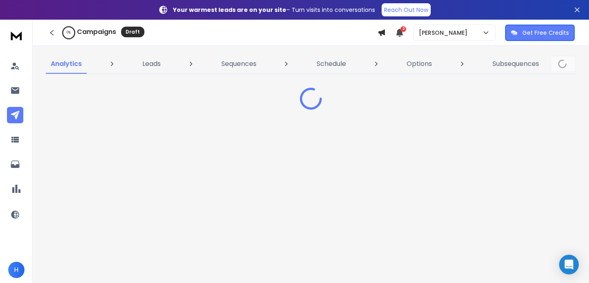
click at [415, 70] on div "Analytics Leads Sequences Schedule Options Subsequences" at bounding box center [295, 64] width 499 height 20
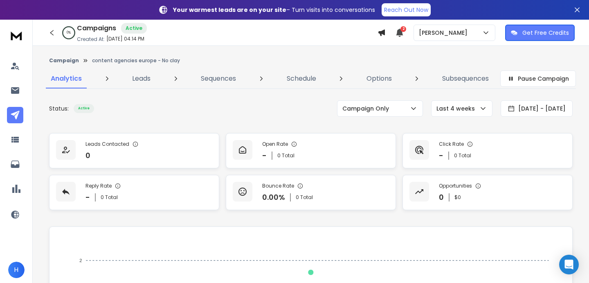
click at [25, 115] on div at bounding box center [16, 117] width 19 height 20
click at [21, 115] on link at bounding box center [15, 115] width 16 height 16
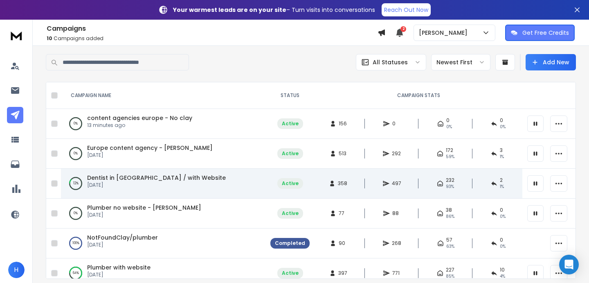
click at [173, 185] on div "12 % Dentist in US / with Website 5 days ago" at bounding box center [163, 184] width 188 height 20
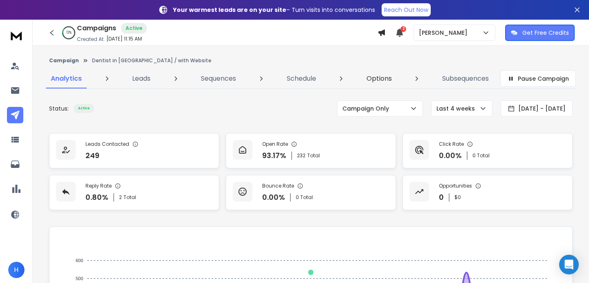
click at [368, 88] on link "Options" at bounding box center [379, 79] width 35 height 20
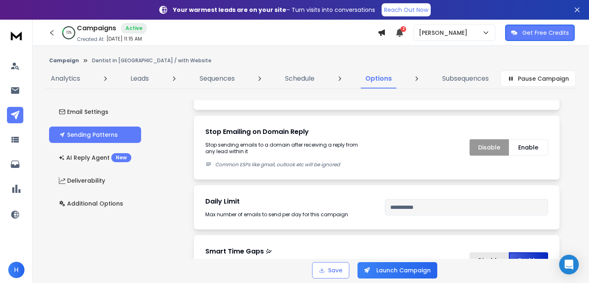
scroll to position [317, 0]
click at [455, 208] on input "***" at bounding box center [466, 206] width 163 height 16
type input "***"
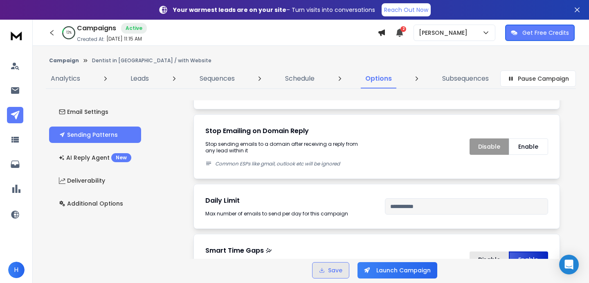
click at [342, 268] on button "Save" at bounding box center [330, 270] width 37 height 16
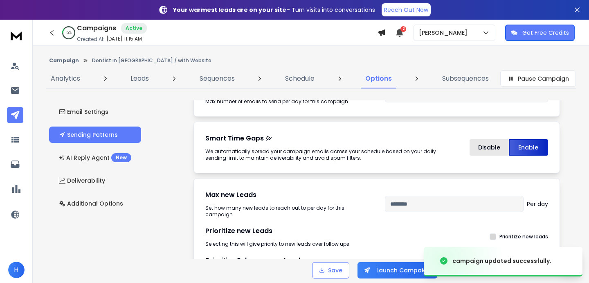
scroll to position [460, 0]
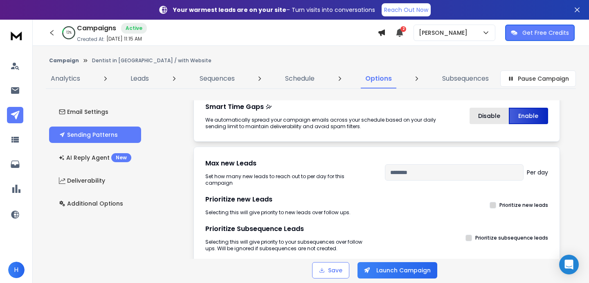
click at [370, 264] on button "Launch Campaign" at bounding box center [398, 270] width 80 height 16
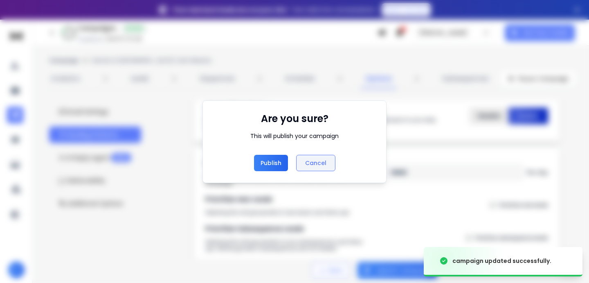
click at [271, 158] on button "Publish" at bounding box center [271, 163] width 34 height 16
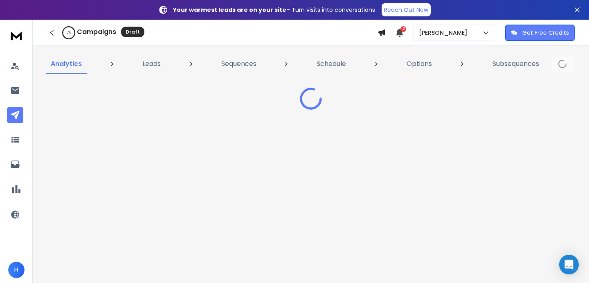
click at [17, 116] on icon at bounding box center [15, 115] width 10 height 10
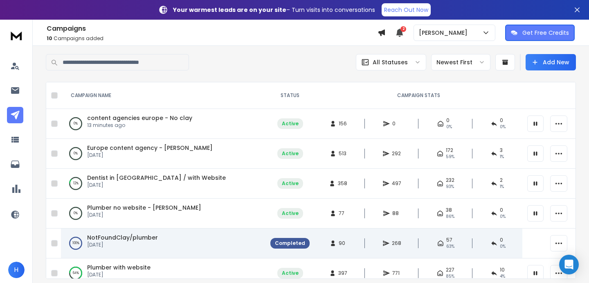
click at [153, 238] on span "NotFoundClay/plumber" at bounding box center [122, 237] width 71 height 8
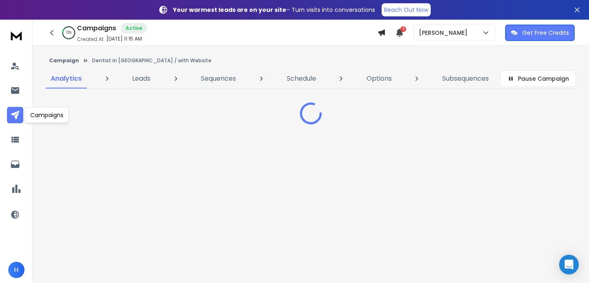
click at [20, 113] on link at bounding box center [15, 115] width 16 height 16
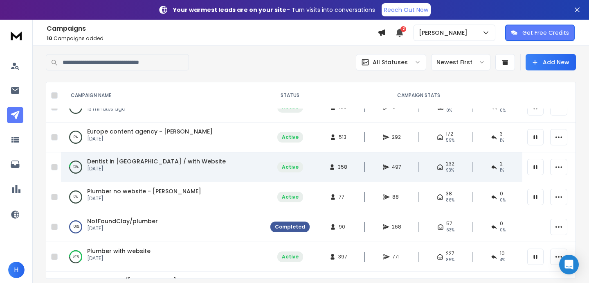
scroll to position [40, 0]
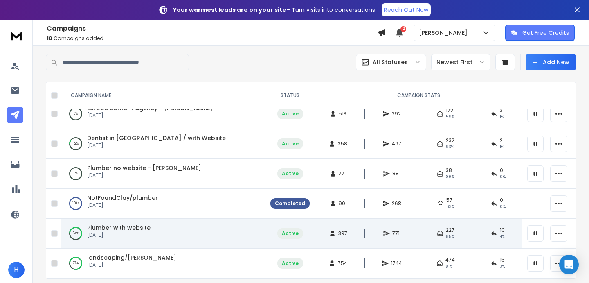
click at [162, 227] on div "64 % Plumber with website 10 days ago" at bounding box center [163, 233] width 188 height 20
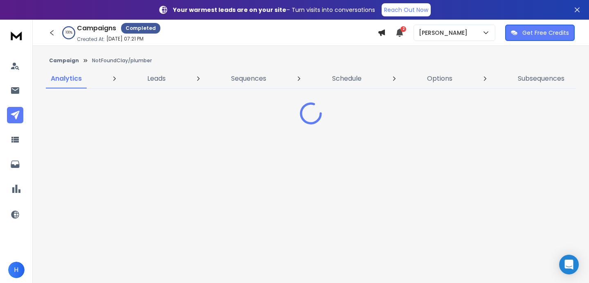
click at [420, 87] on div "Analytics Leads Sequences Schedule Options Subsequences" at bounding box center [308, 79] width 524 height 20
click at [425, 83] on link "Options" at bounding box center [439, 79] width 35 height 20
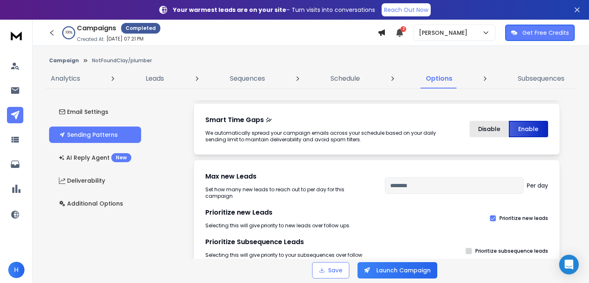
scroll to position [492, 0]
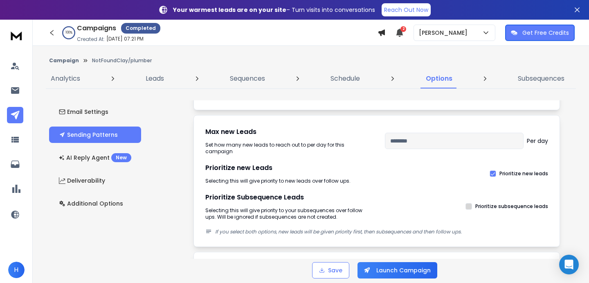
click at [422, 146] on input "***" at bounding box center [454, 141] width 139 height 16
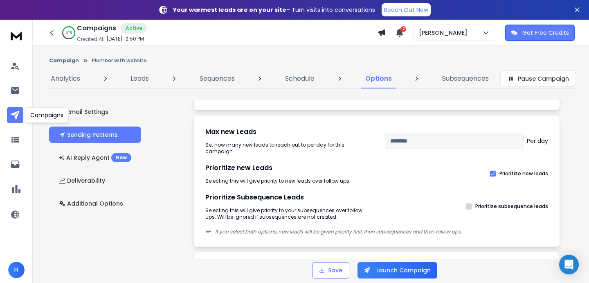
click at [18, 114] on icon at bounding box center [15, 115] width 10 height 10
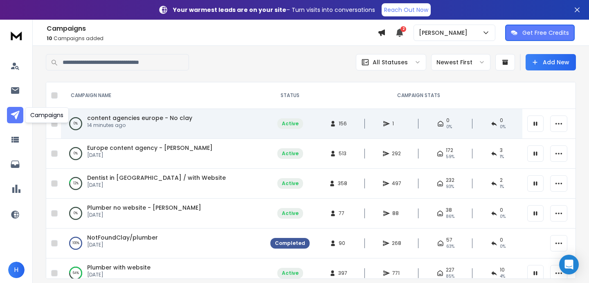
click at [150, 124] on p "14 minutes ago" at bounding box center [139, 125] width 105 height 7
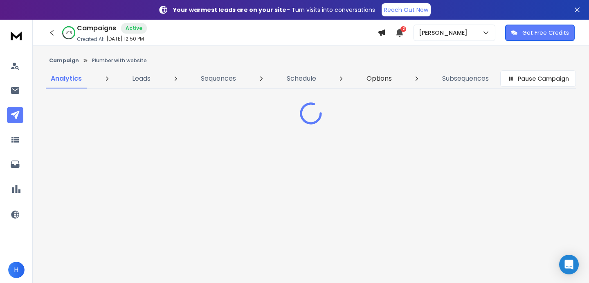
click at [375, 79] on p "Options" at bounding box center [379, 79] width 25 height 10
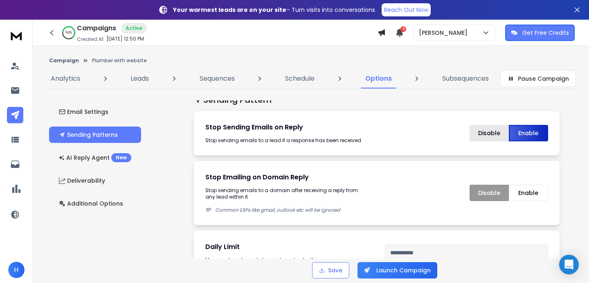
scroll to position [399, 0]
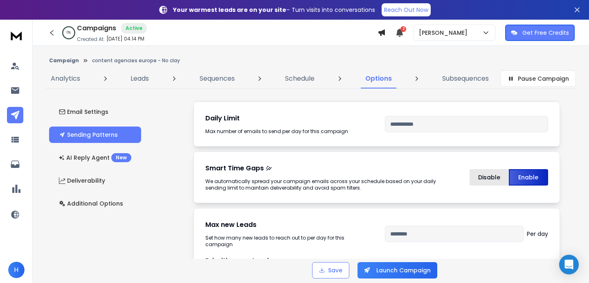
click at [433, 129] on input "***" at bounding box center [466, 124] width 163 height 16
type input "***"
click at [431, 231] on input "***" at bounding box center [454, 234] width 139 height 16
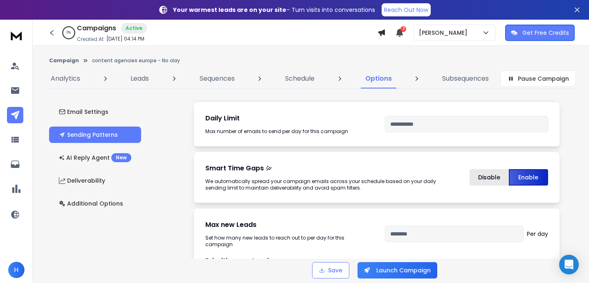
click at [431, 231] on input "***" at bounding box center [454, 234] width 139 height 16
type input "***"
click at [336, 264] on button "Save" at bounding box center [330, 270] width 37 height 16
click at [388, 267] on button "Launch Campaign" at bounding box center [405, 270] width 80 height 16
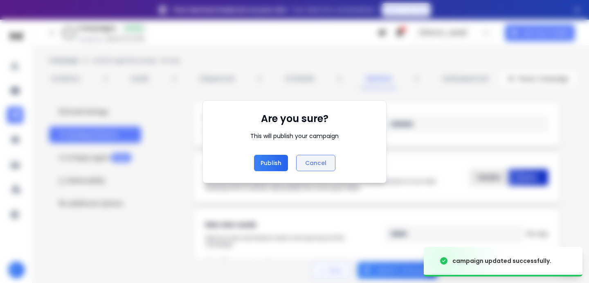
click at [277, 167] on button "Publish" at bounding box center [271, 163] width 34 height 16
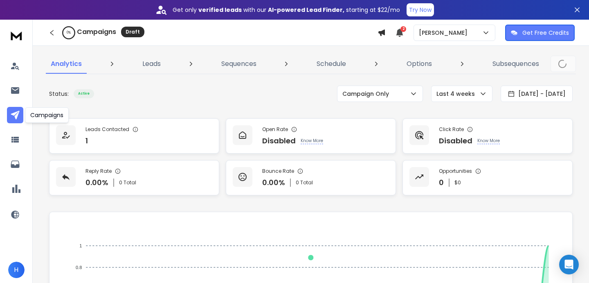
click at [21, 117] on link at bounding box center [15, 115] width 16 height 16
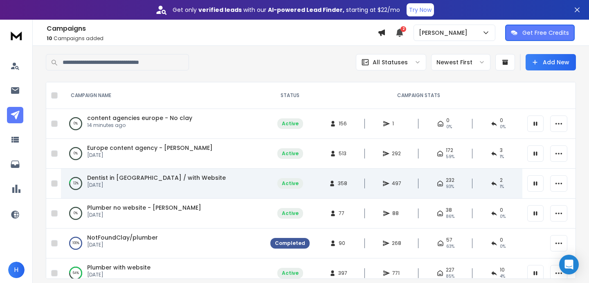
click at [209, 171] on td "12 % Dentist in [GEOGRAPHIC_DATA] / with Website [DATE]" at bounding box center [163, 184] width 205 height 30
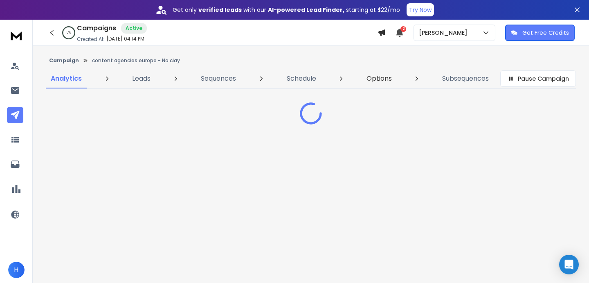
click at [362, 82] on link "Options" at bounding box center [379, 79] width 35 height 20
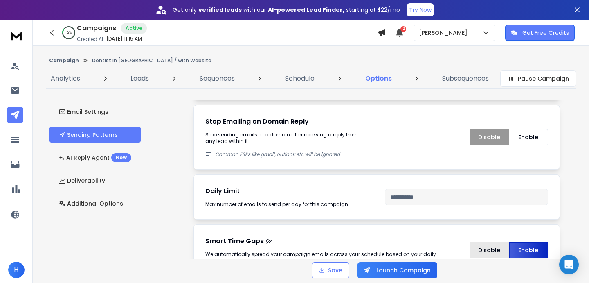
scroll to position [338, 0]
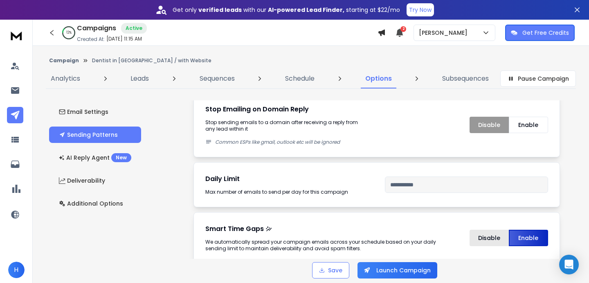
click at [456, 177] on input "***" at bounding box center [466, 184] width 163 height 16
click at [456, 179] on input "***" at bounding box center [466, 184] width 163 height 16
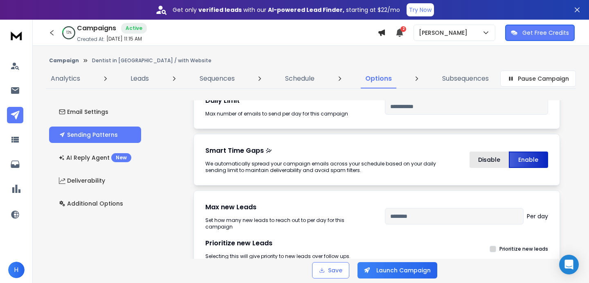
scroll to position [418, 0]
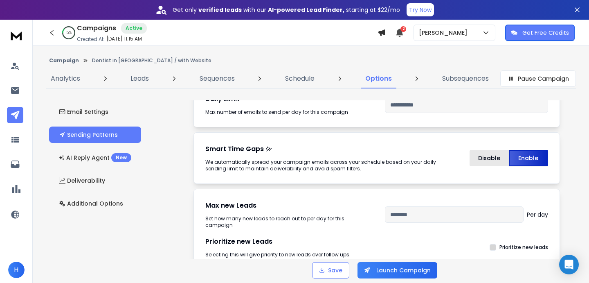
type input "***"
click at [419, 275] on button "Launch Campaign" at bounding box center [398, 270] width 80 height 16
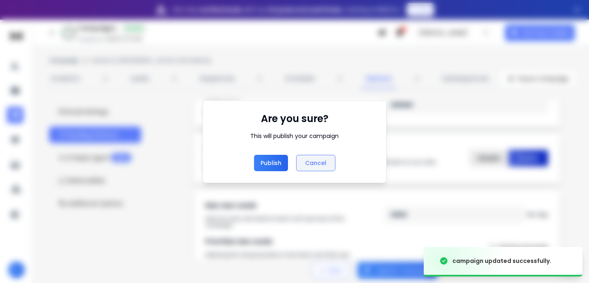
click at [283, 155] on button "Publish" at bounding box center [271, 163] width 34 height 16
